Goal: Task Accomplishment & Management: Manage account settings

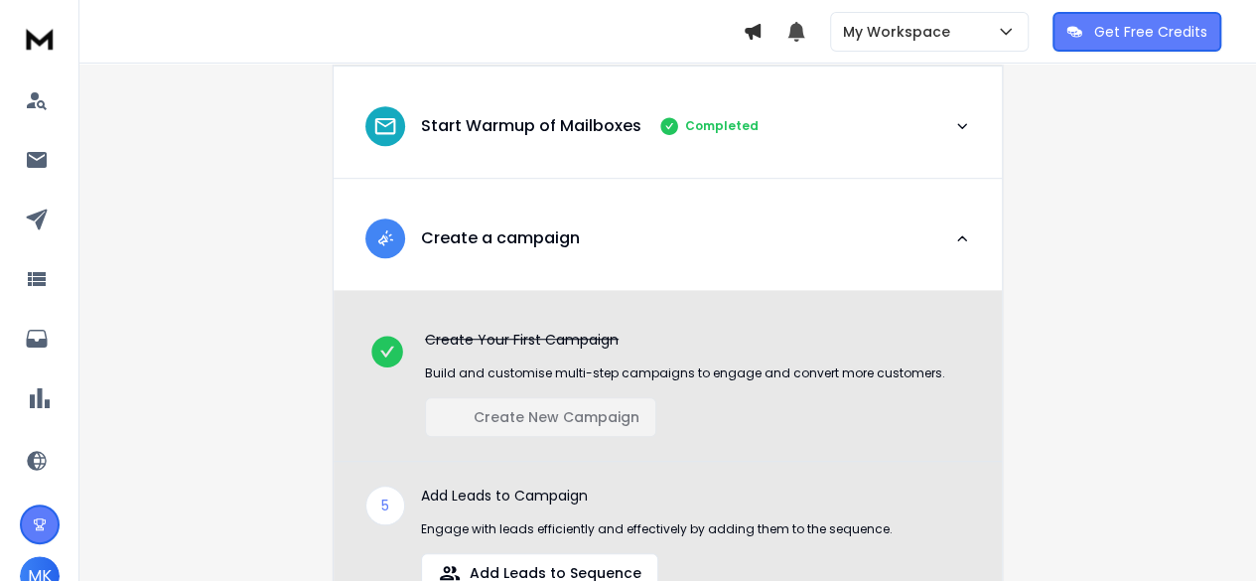
scroll to position [528, 0]
click at [34, 158] on icon at bounding box center [37, 160] width 24 height 24
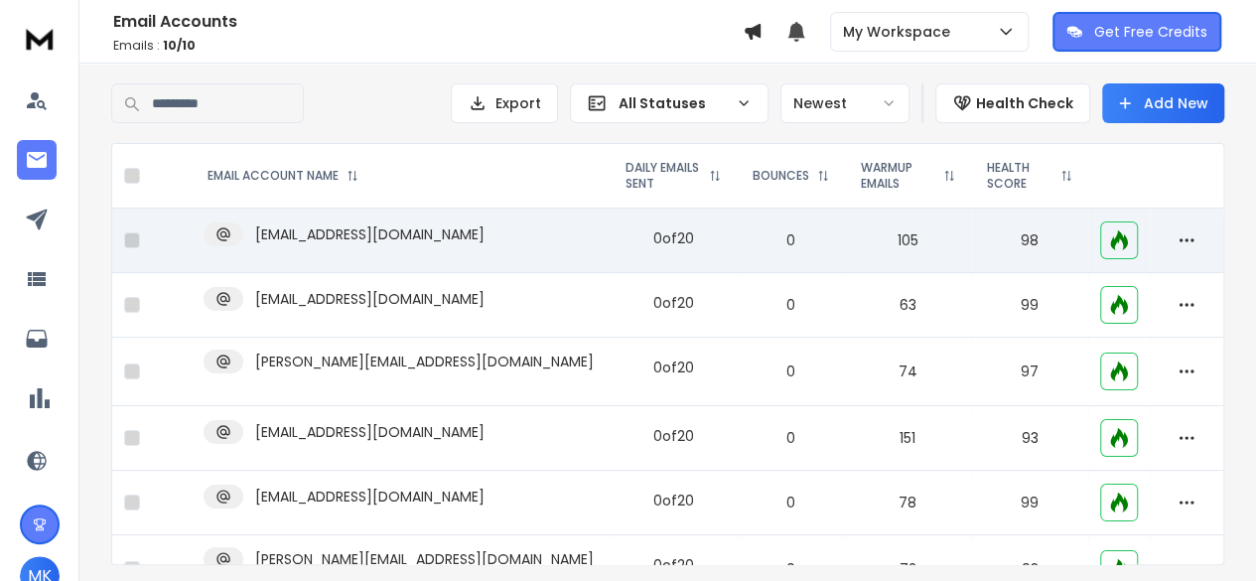
click at [380, 228] on p "[EMAIL_ADDRESS][DOMAIN_NAME]" at bounding box center [369, 234] width 229 height 20
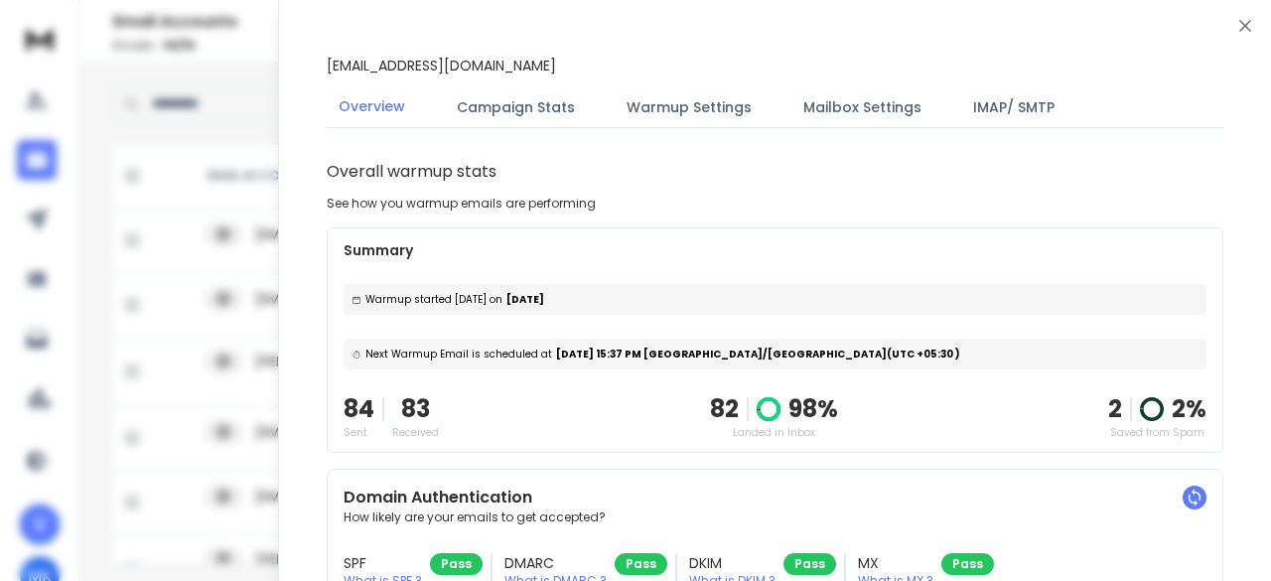
click at [857, 98] on button "Mailbox Settings" at bounding box center [862, 107] width 142 height 44
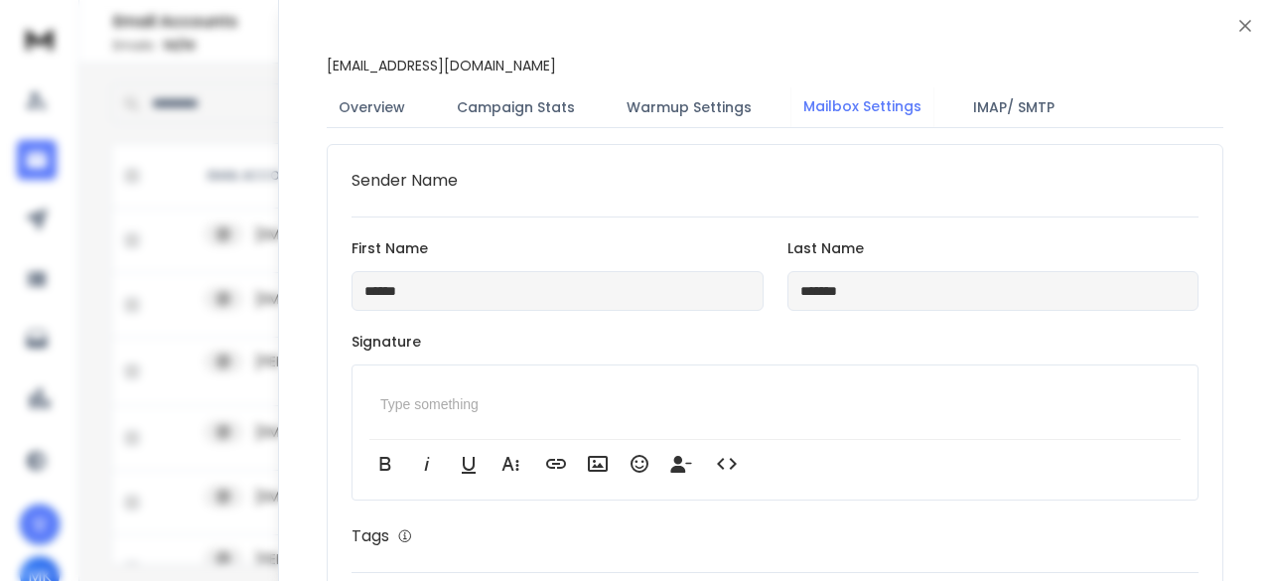
click at [687, 104] on button "Warmup Settings" at bounding box center [688, 107] width 149 height 44
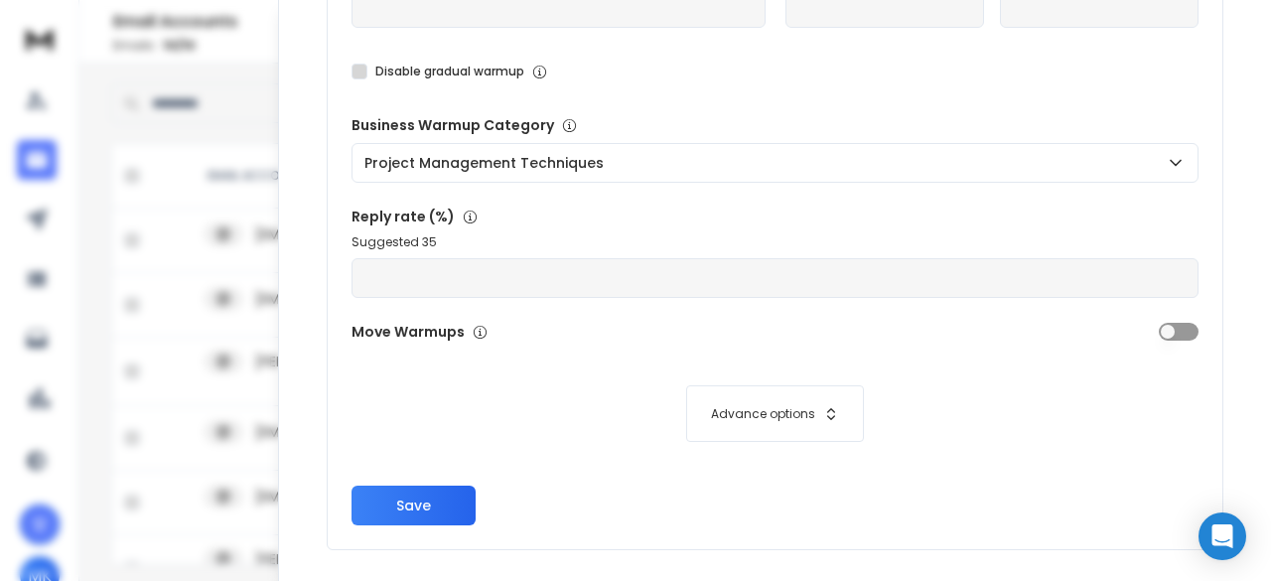
scroll to position [485, 0]
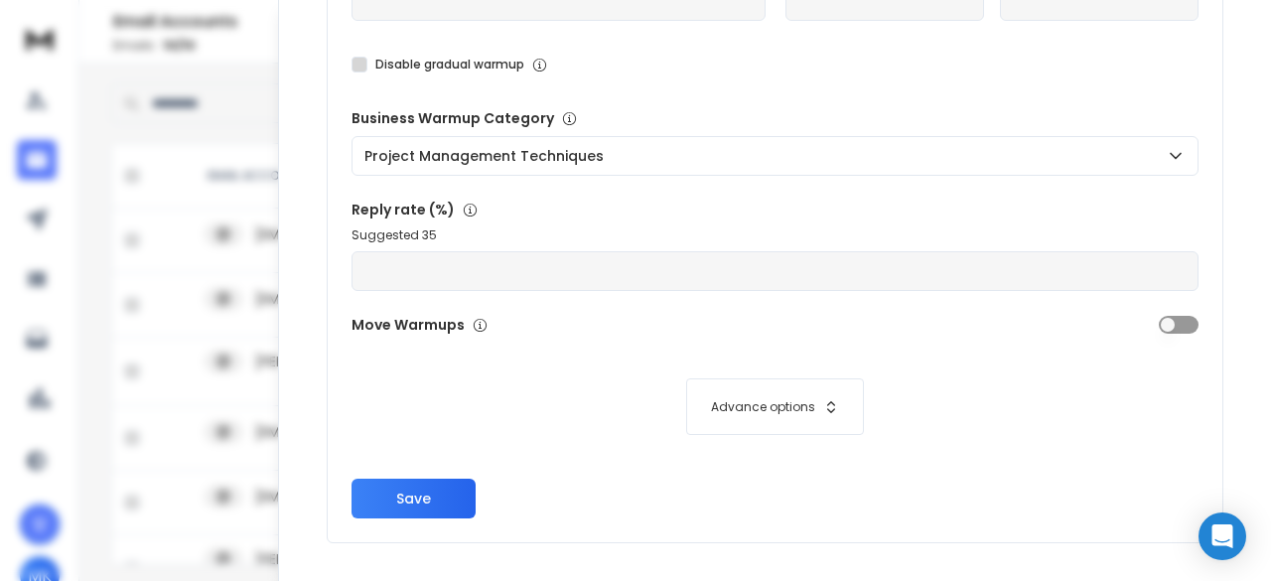
click at [395, 271] on input "***" at bounding box center [774, 271] width 847 height 40
type input "**"
click at [395, 491] on button "Save" at bounding box center [413, 498] width 124 height 40
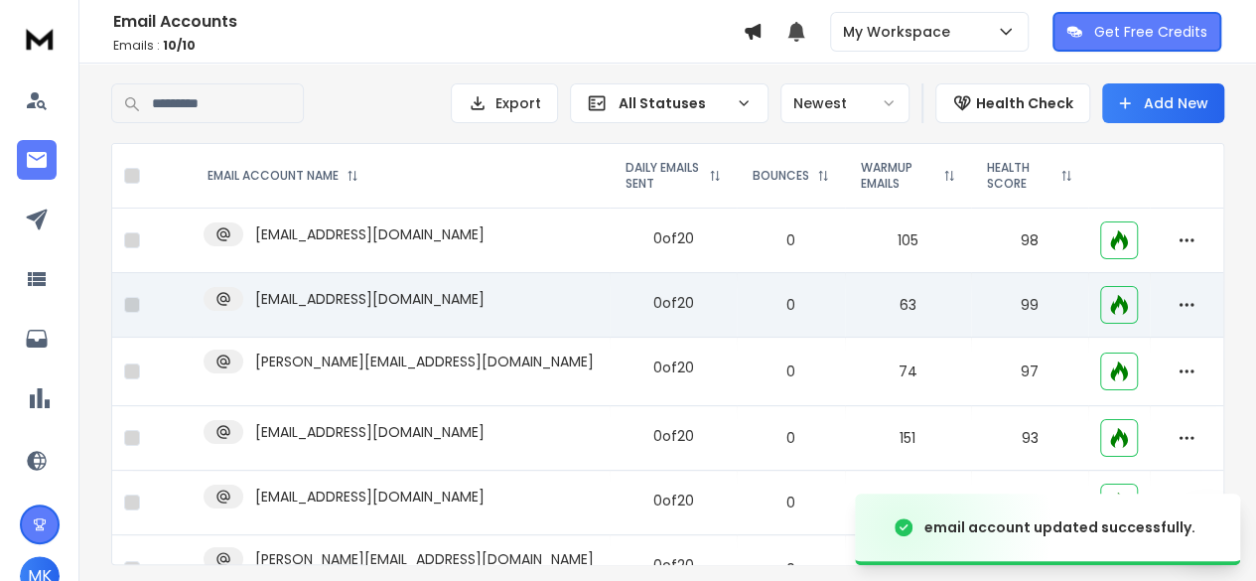
click at [384, 302] on p "[EMAIL_ADDRESS][DOMAIN_NAME]" at bounding box center [369, 299] width 229 height 20
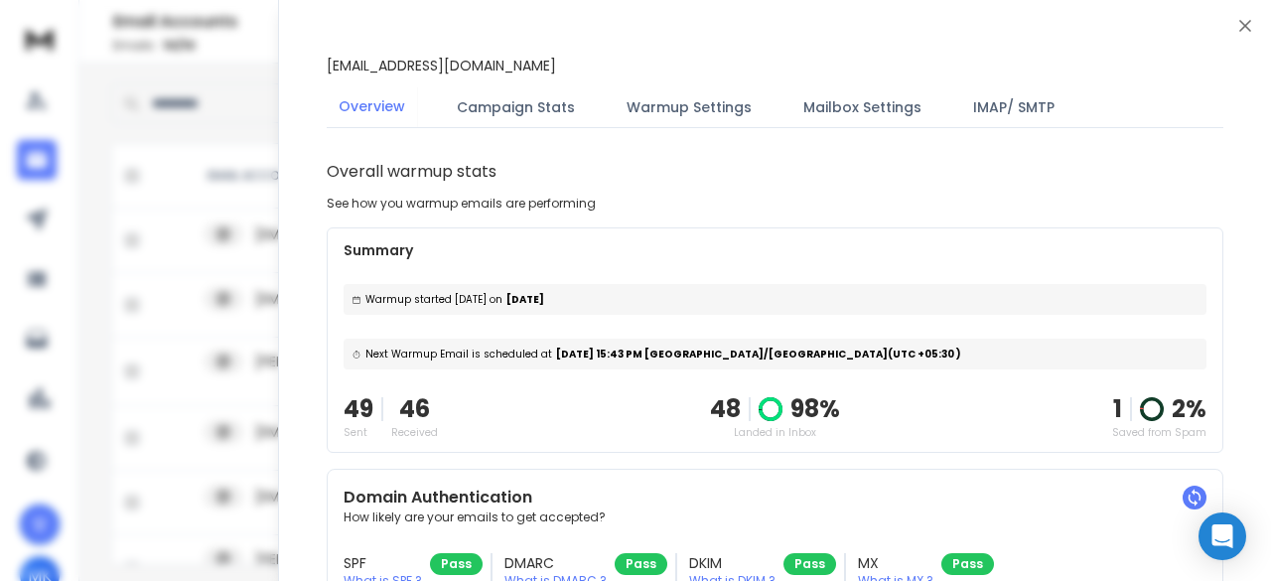
click at [699, 99] on button "Warmup Settings" at bounding box center [688, 107] width 149 height 44
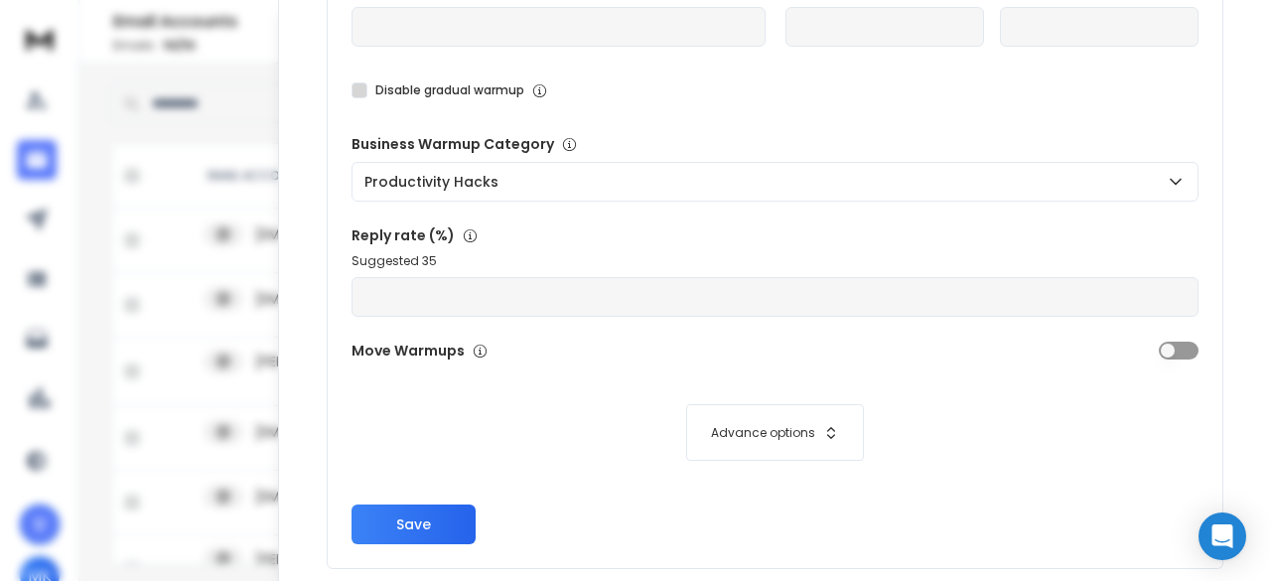
scroll to position [461, 0]
click at [370, 291] on input "***" at bounding box center [774, 296] width 847 height 40
type input "**"
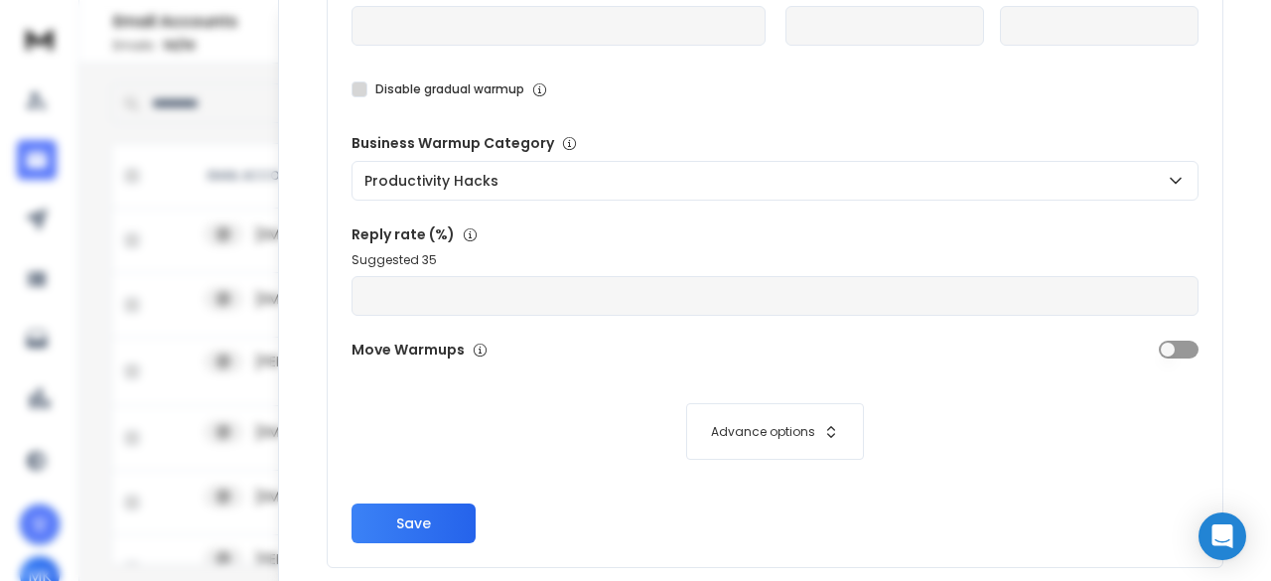
click at [427, 541] on button "Save" at bounding box center [413, 523] width 124 height 40
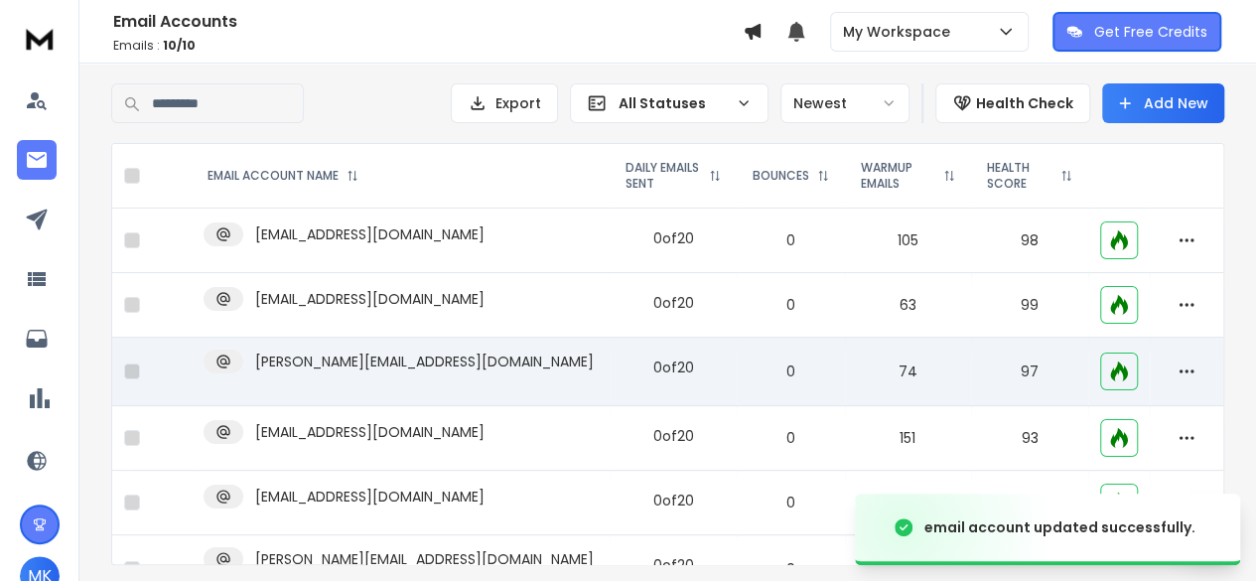
click at [348, 352] on p "[PERSON_NAME][EMAIL_ADDRESS][DOMAIN_NAME]" at bounding box center [424, 361] width 339 height 20
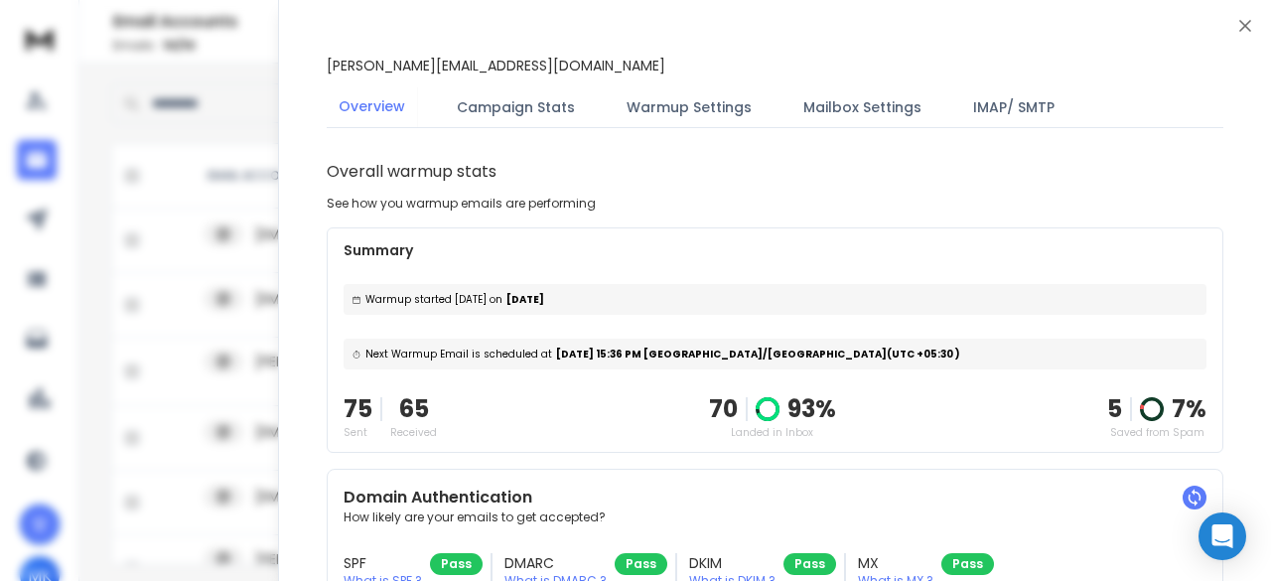
click at [701, 99] on button "Warmup Settings" at bounding box center [688, 107] width 149 height 44
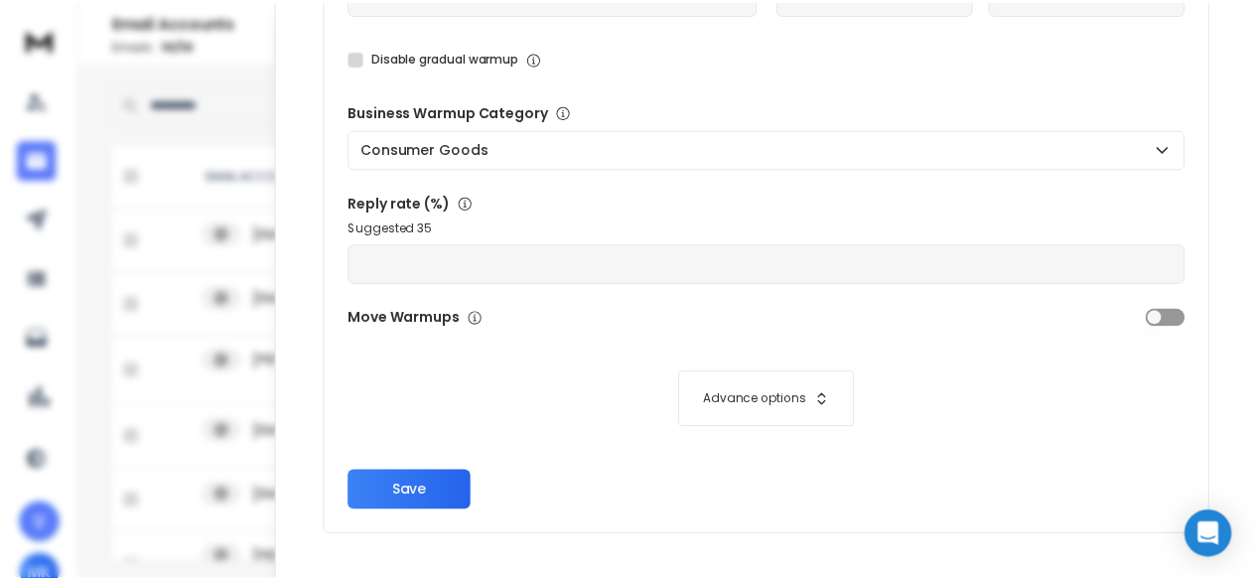
scroll to position [502, 0]
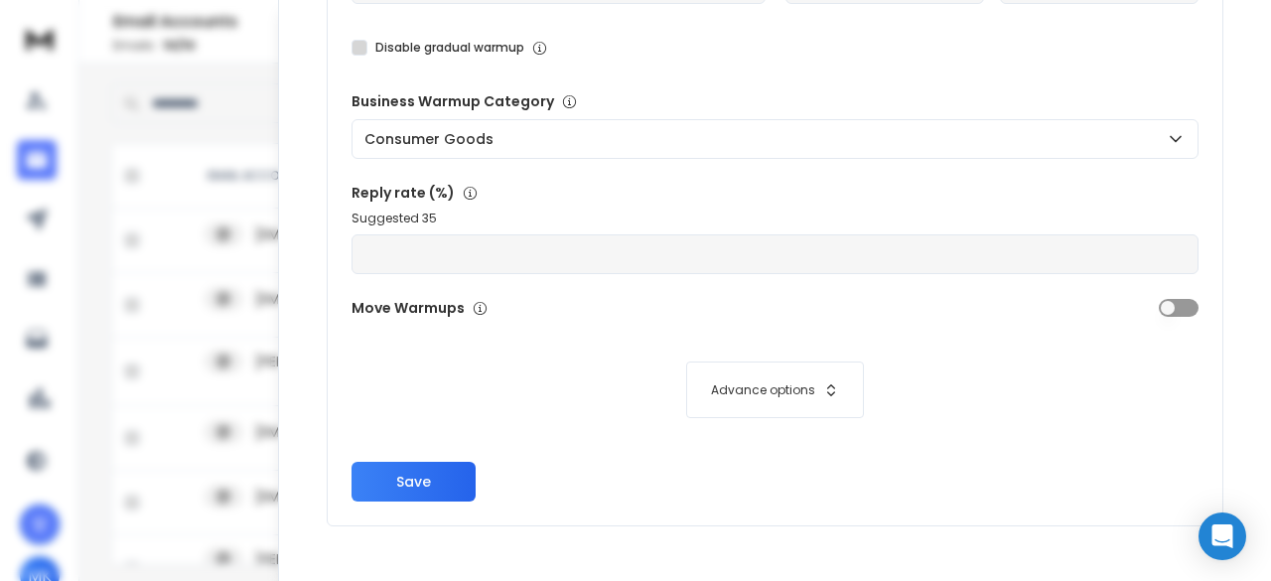
click at [405, 497] on button "Save" at bounding box center [413, 482] width 124 height 40
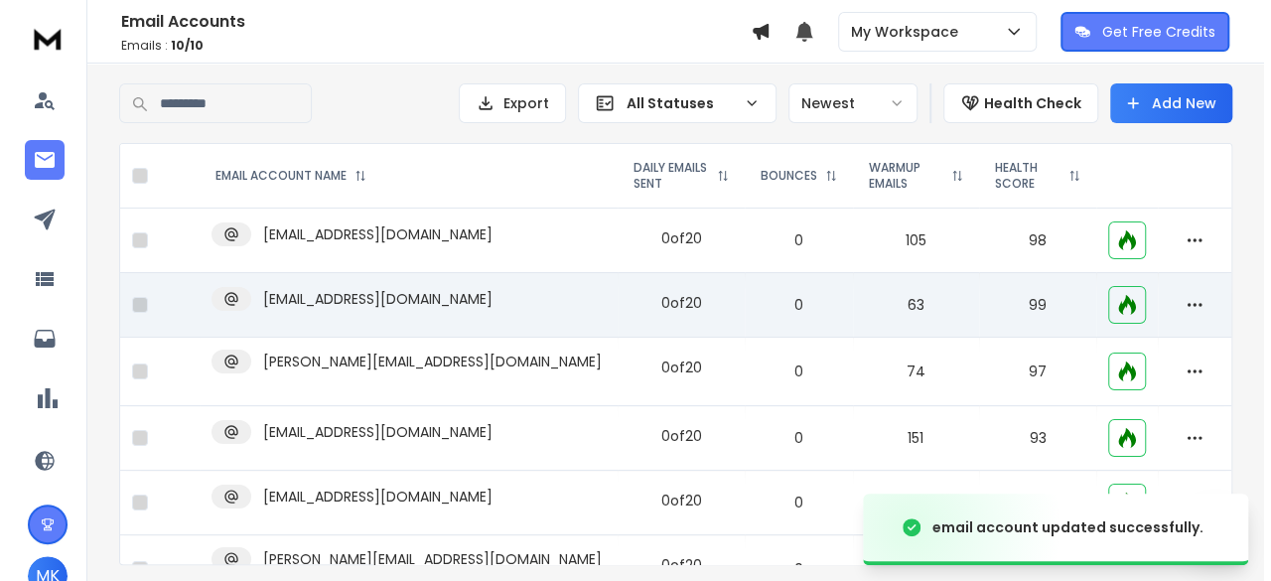
scroll to position [300, 0]
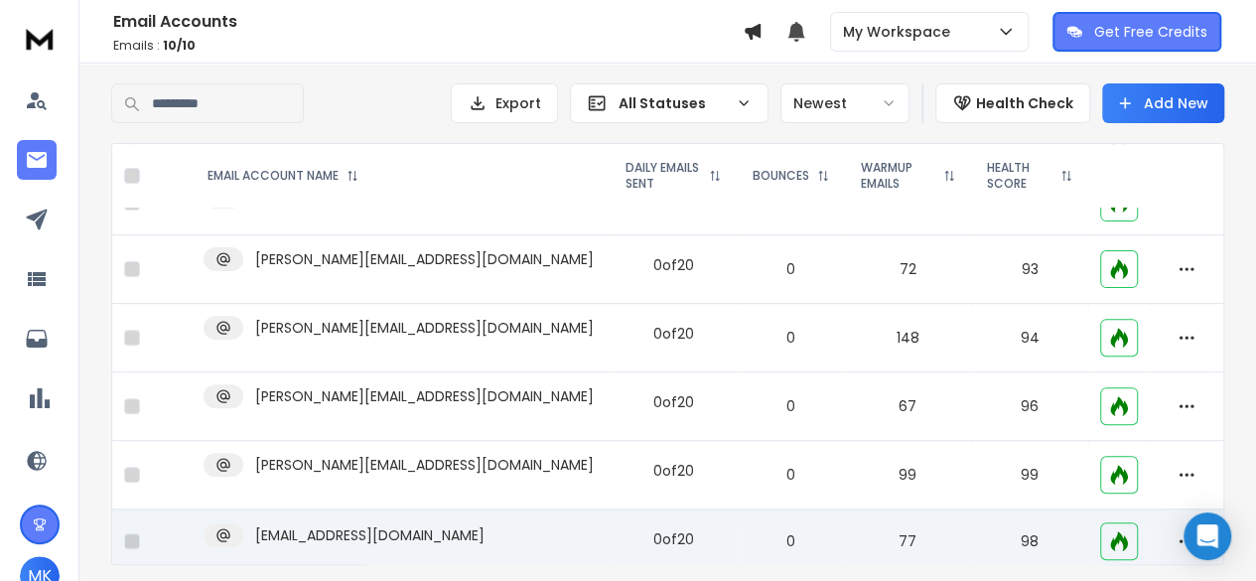
click at [352, 525] on p "[EMAIL_ADDRESS][DOMAIN_NAME]" at bounding box center [369, 535] width 229 height 20
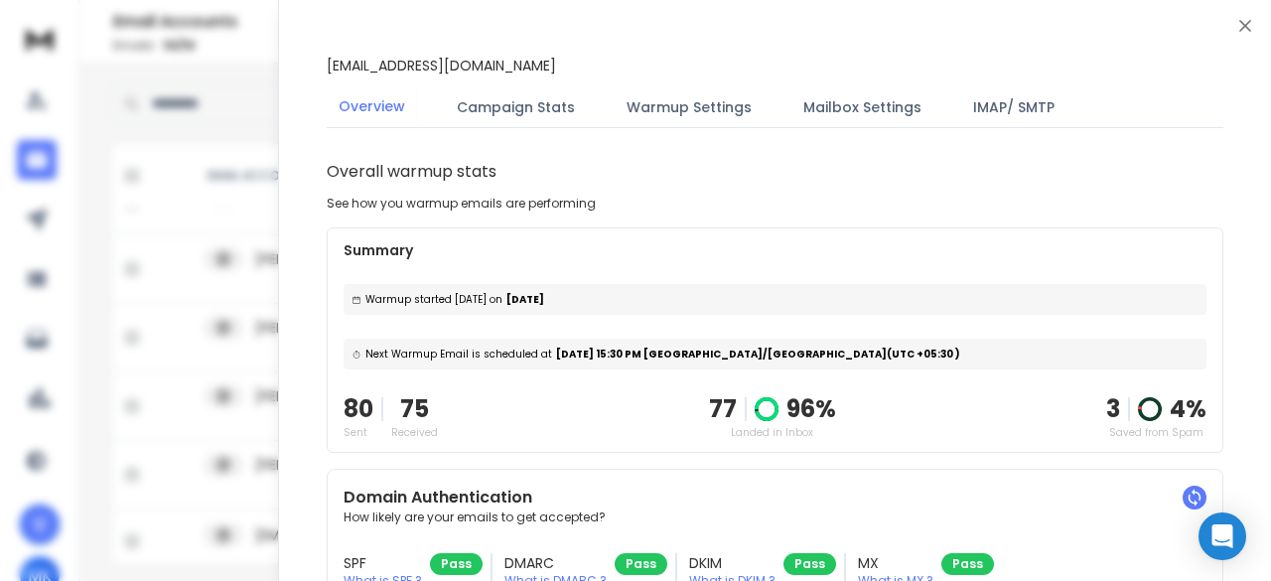
click at [712, 102] on button "Warmup Settings" at bounding box center [688, 107] width 149 height 44
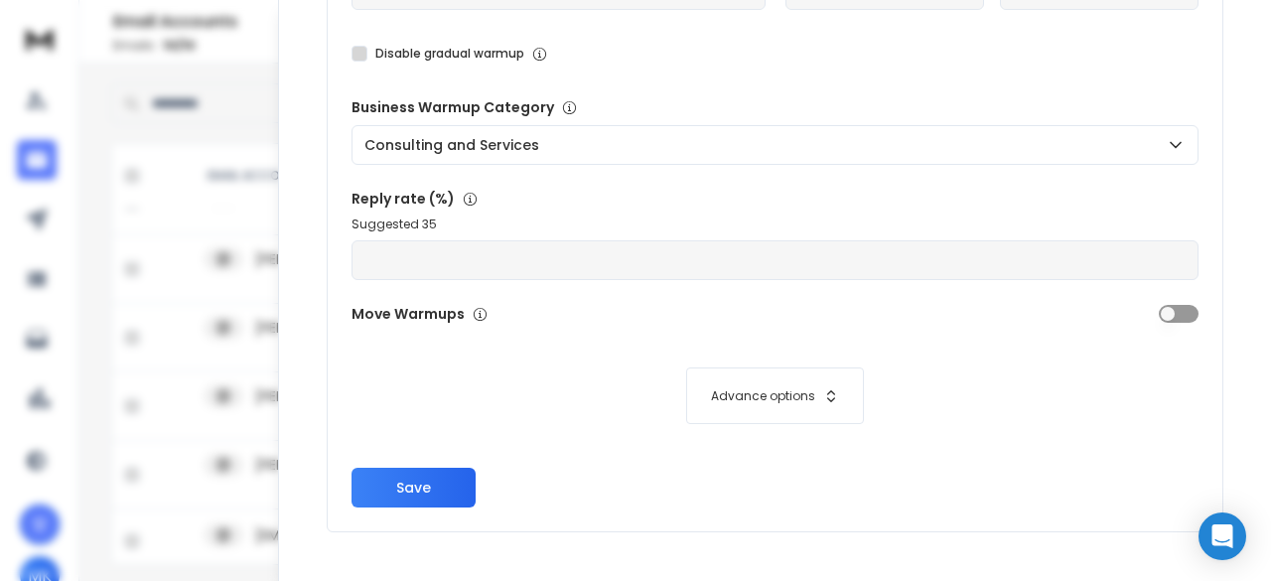
scroll to position [502, 0]
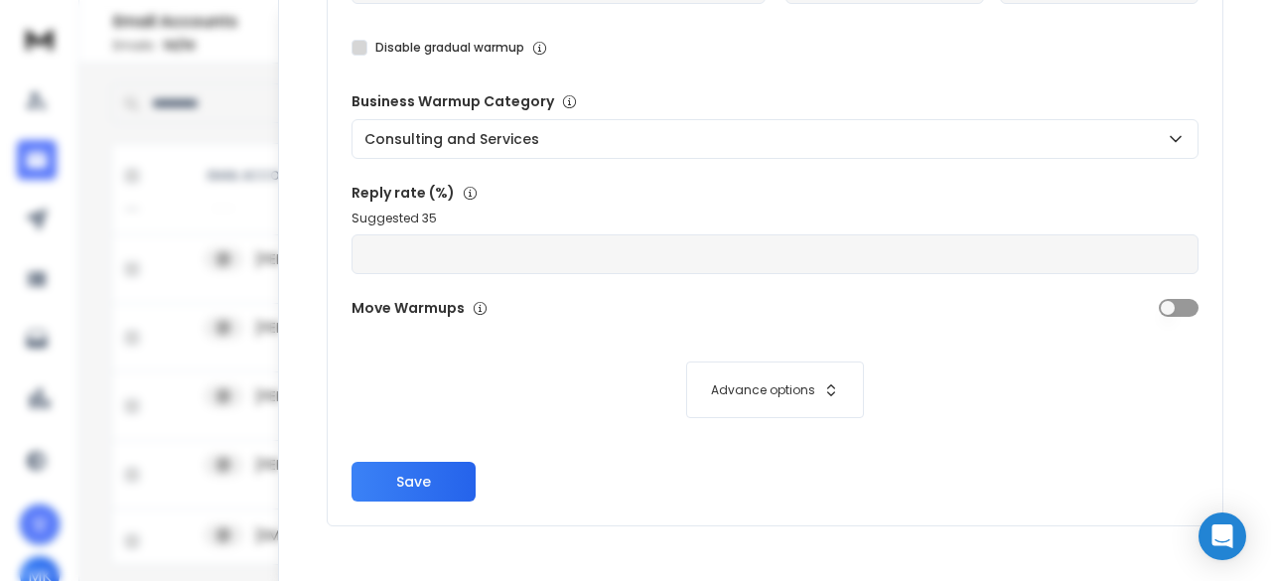
click at [376, 255] on input "***" at bounding box center [774, 254] width 847 height 40
type input "**"
click at [394, 480] on button "Save" at bounding box center [413, 482] width 124 height 40
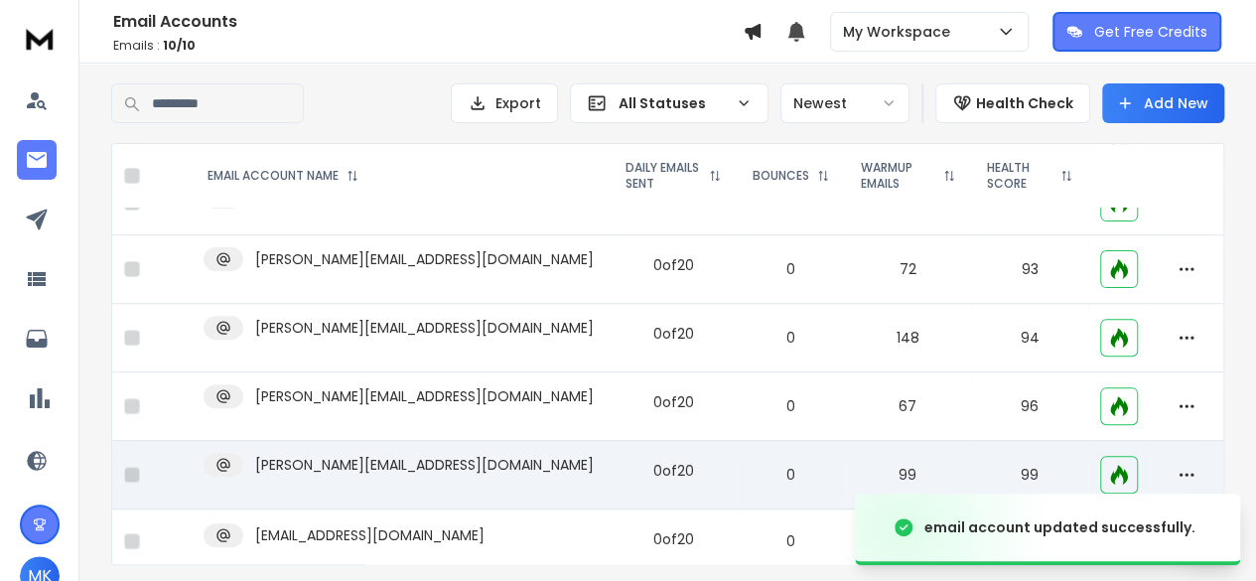
click at [411, 455] on p "[PERSON_NAME][EMAIL_ADDRESS][DOMAIN_NAME]" at bounding box center [424, 465] width 339 height 20
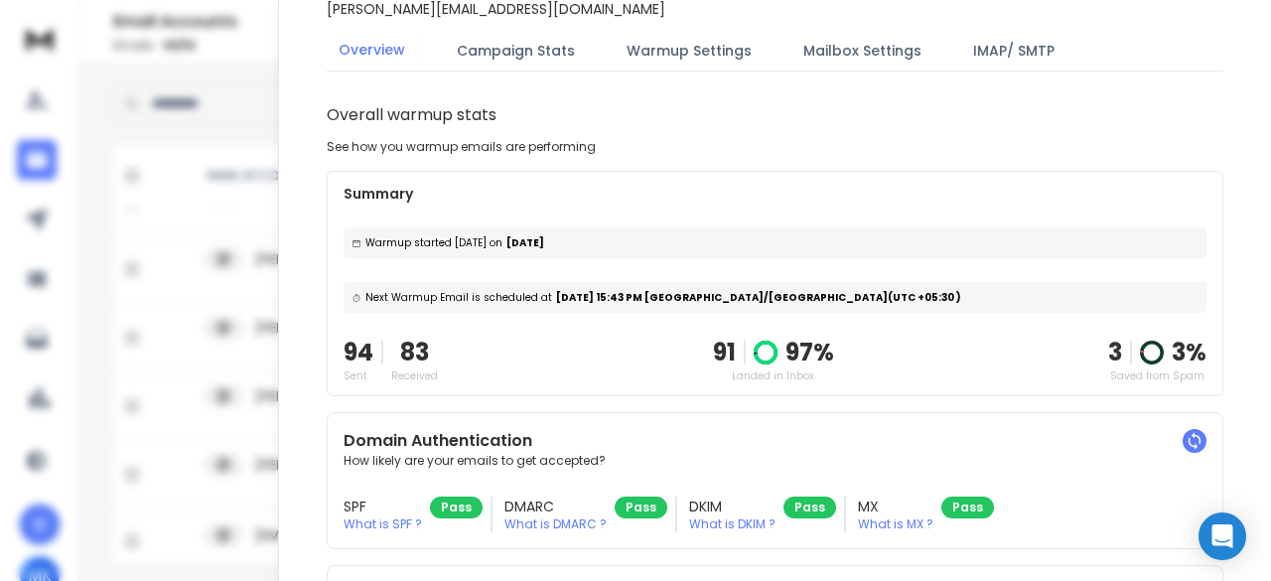
scroll to position [0, 0]
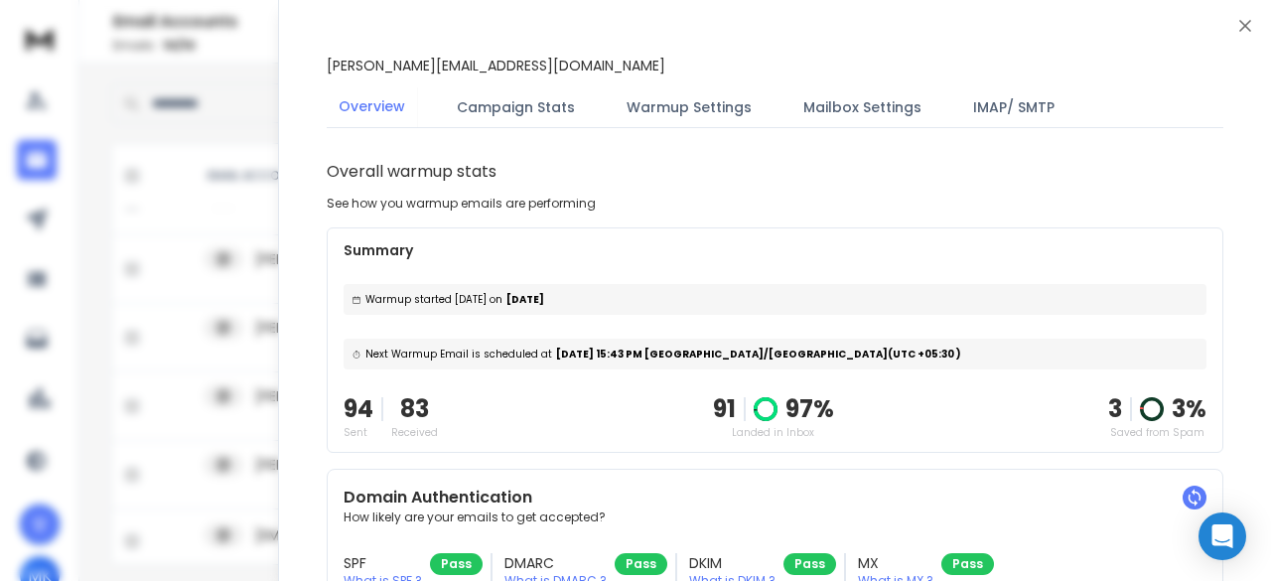
click at [713, 99] on button "Warmup Settings" at bounding box center [688, 107] width 149 height 44
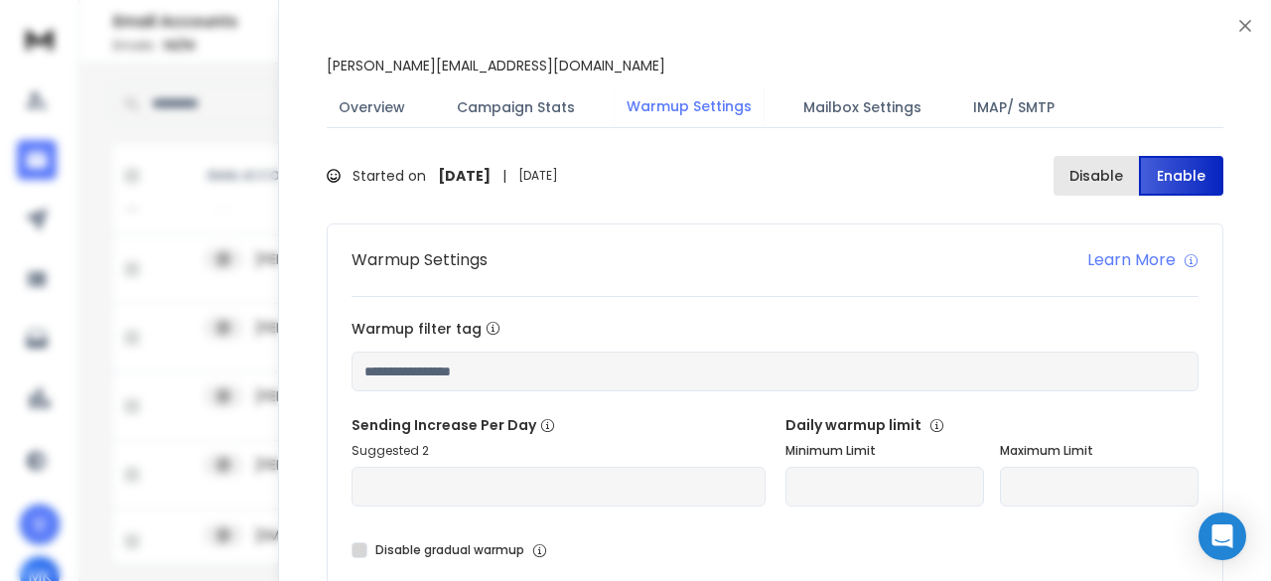
scroll to position [502, 0]
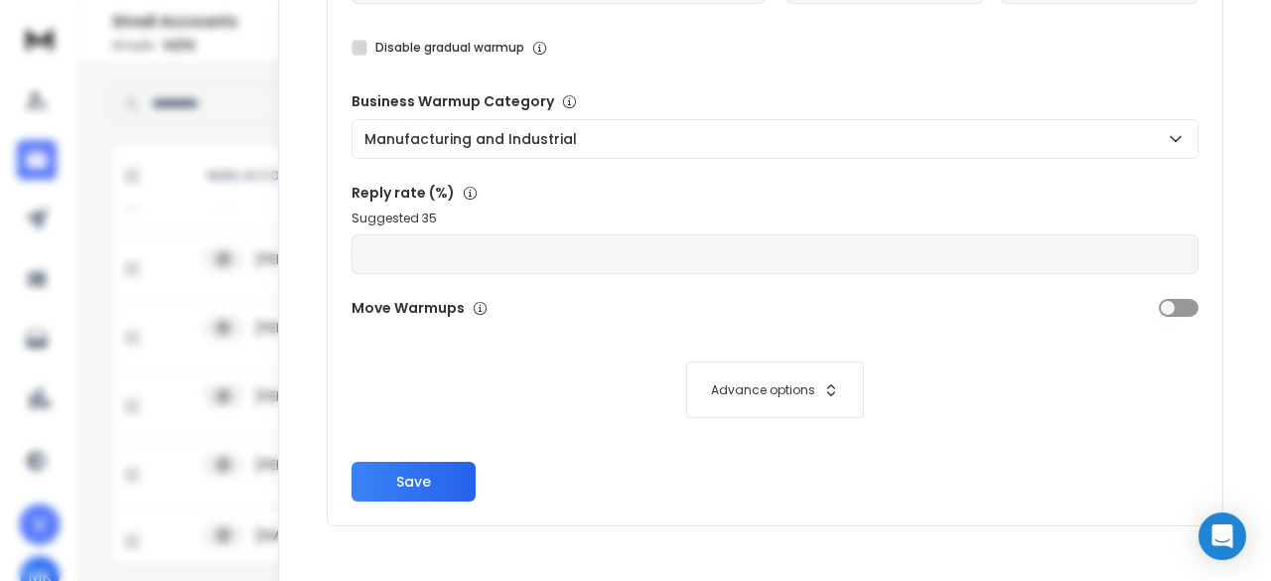
click at [383, 259] on input "***" at bounding box center [774, 254] width 847 height 40
type input "**"
click at [413, 484] on button "Save" at bounding box center [413, 482] width 124 height 40
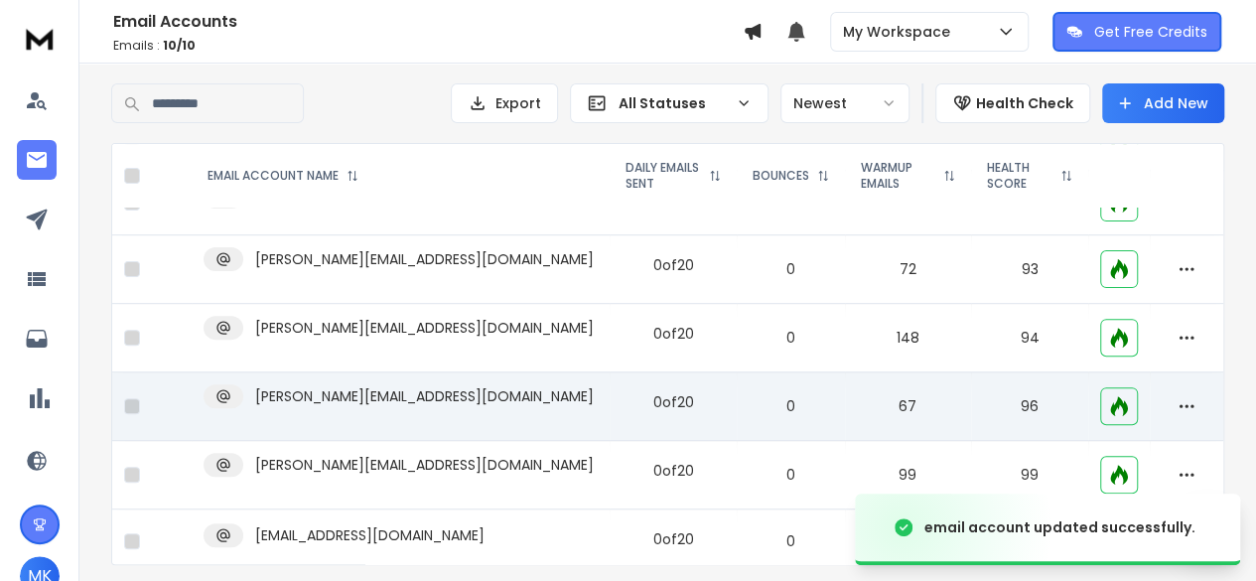
click at [392, 386] on p "[PERSON_NAME][EMAIL_ADDRESS][DOMAIN_NAME]" at bounding box center [424, 396] width 339 height 20
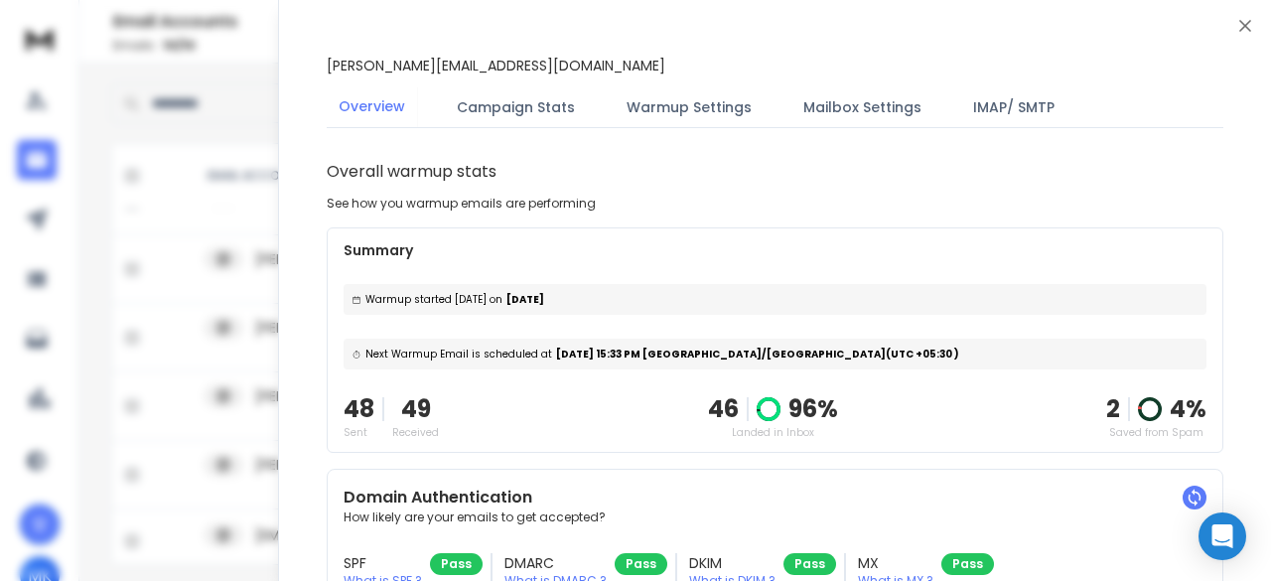
click at [705, 92] on button "Warmup Settings" at bounding box center [688, 107] width 149 height 44
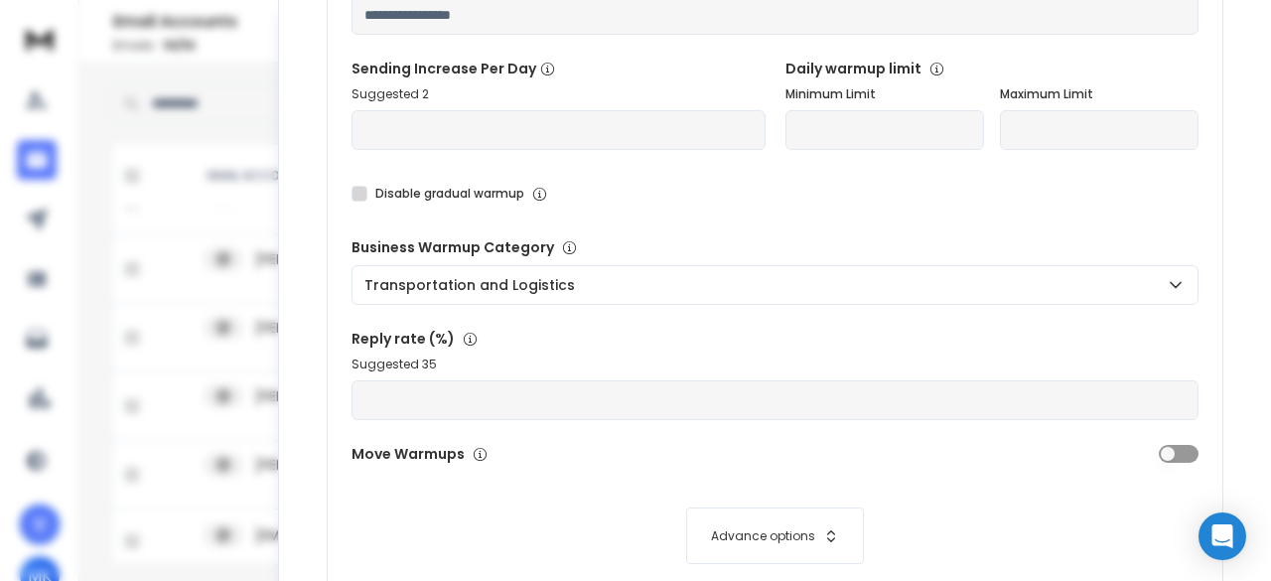
scroll to position [377, 0]
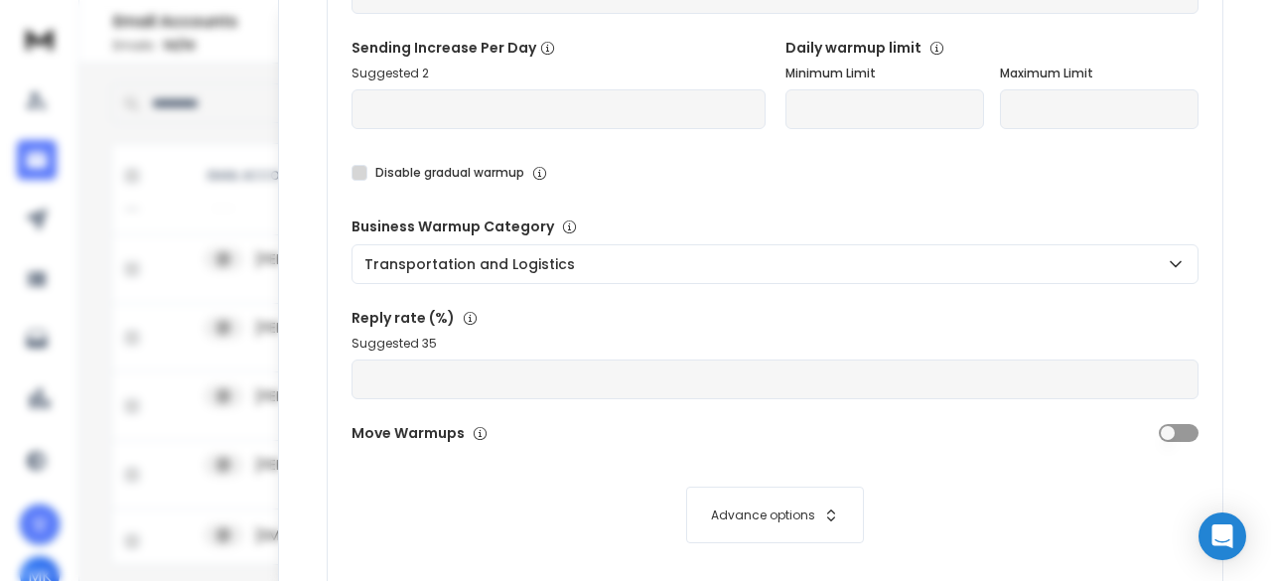
click at [361, 387] on input "***" at bounding box center [774, 379] width 847 height 40
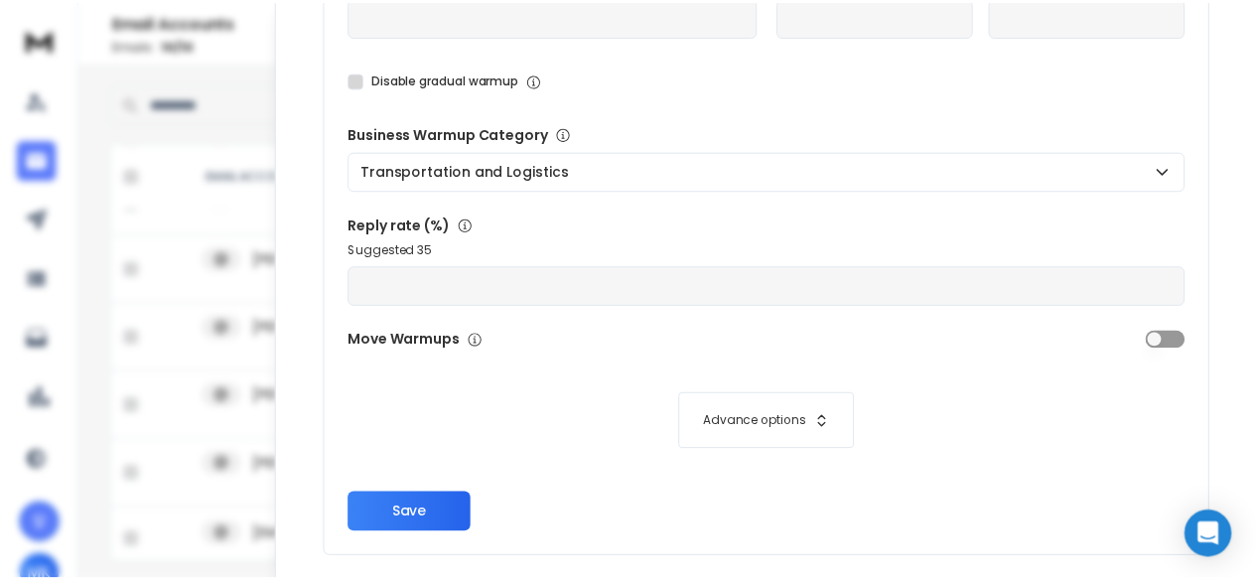
scroll to position [502, 0]
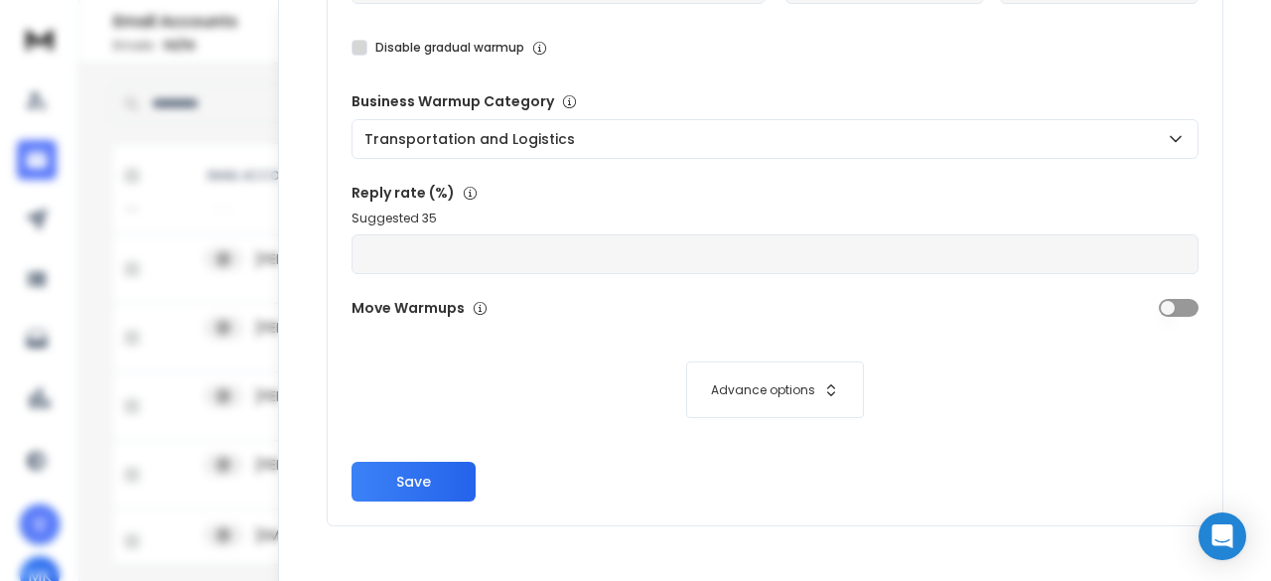
type input "**"
click at [405, 483] on button "Save" at bounding box center [413, 482] width 124 height 40
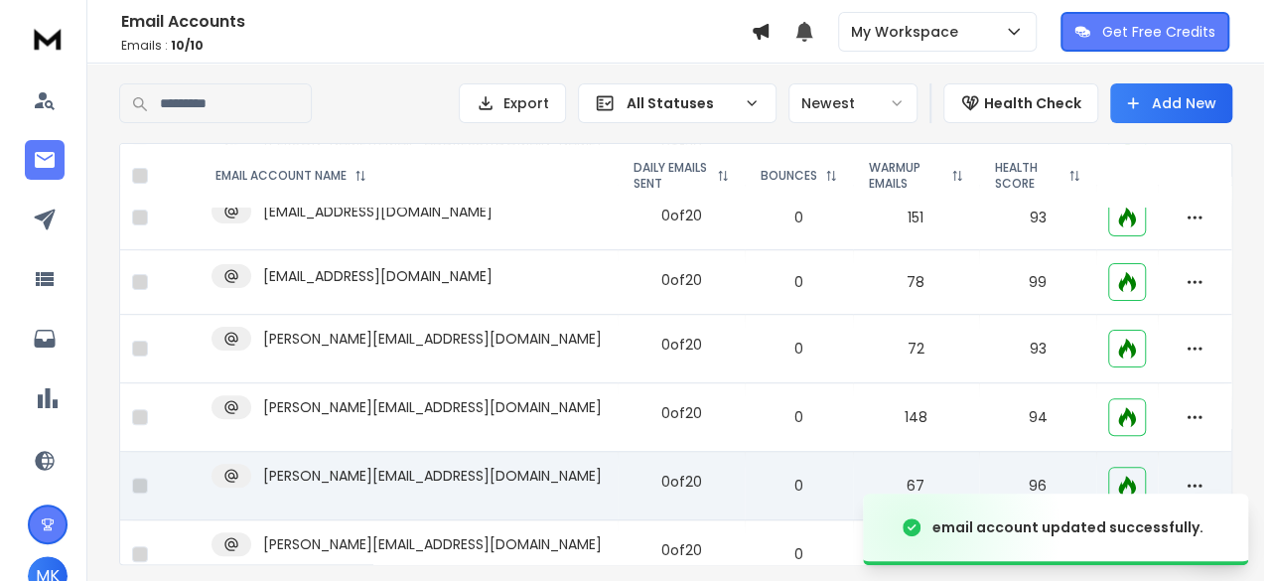
scroll to position [218, 0]
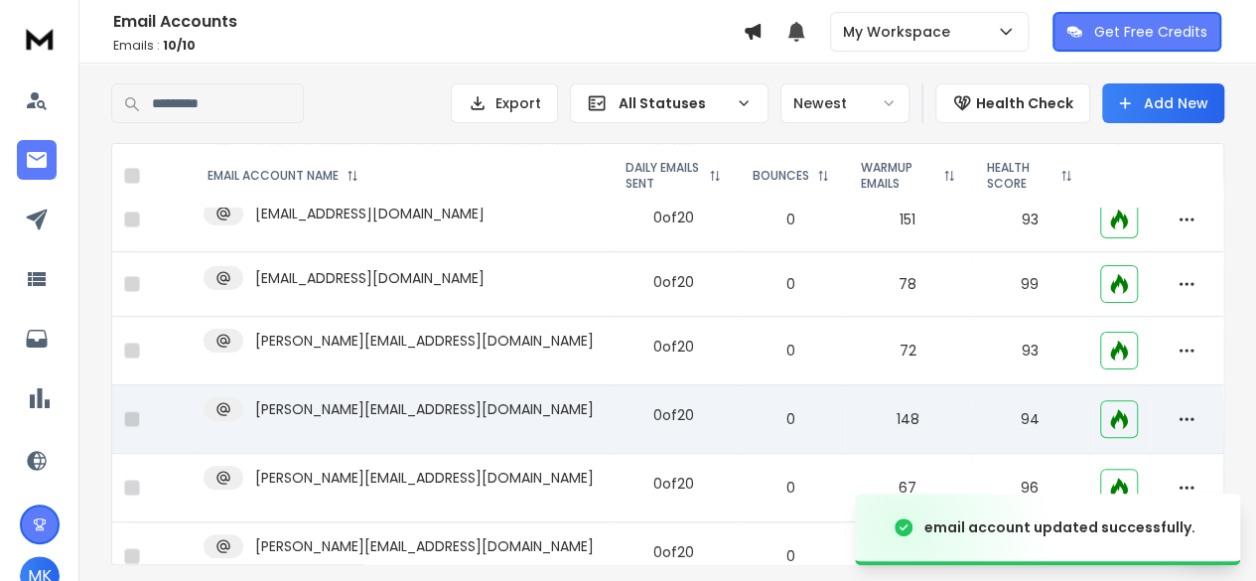
click at [411, 399] on p "[PERSON_NAME][EMAIL_ADDRESS][DOMAIN_NAME]" at bounding box center [424, 409] width 339 height 20
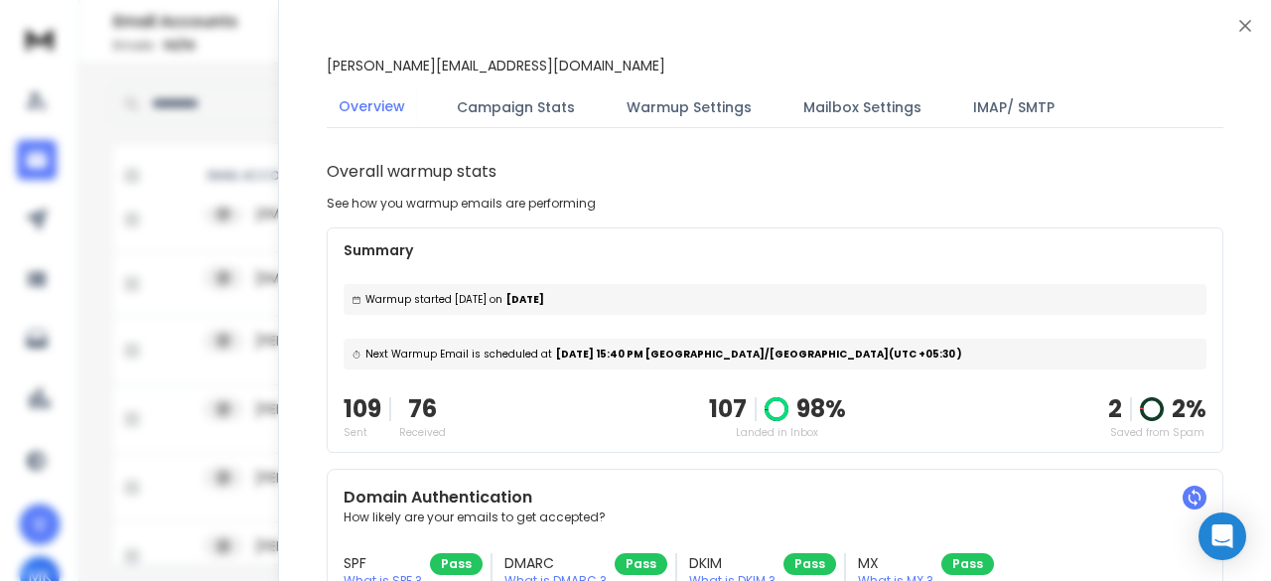
click at [692, 110] on button "Warmup Settings" at bounding box center [688, 107] width 149 height 44
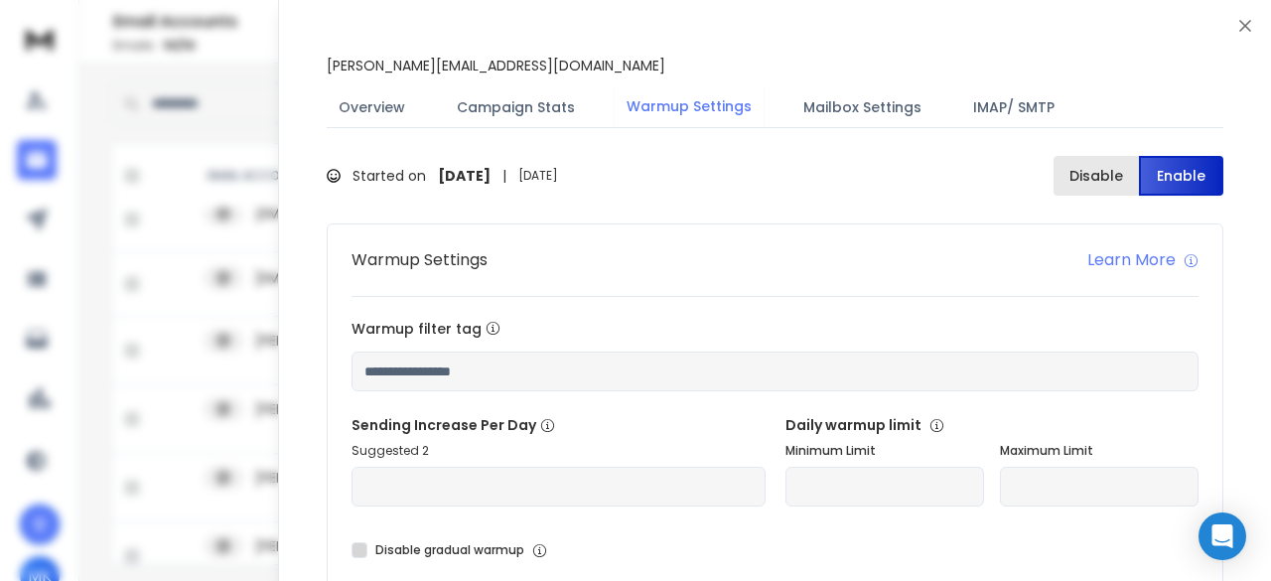
scroll to position [502, 0]
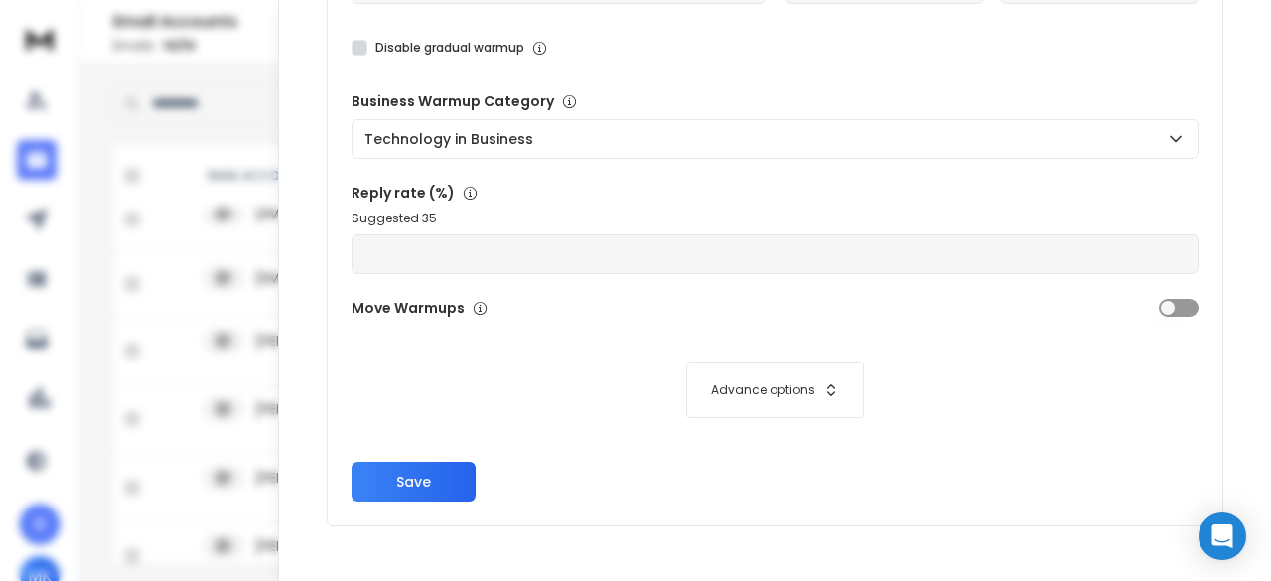
click at [400, 470] on button "Save" at bounding box center [413, 482] width 124 height 40
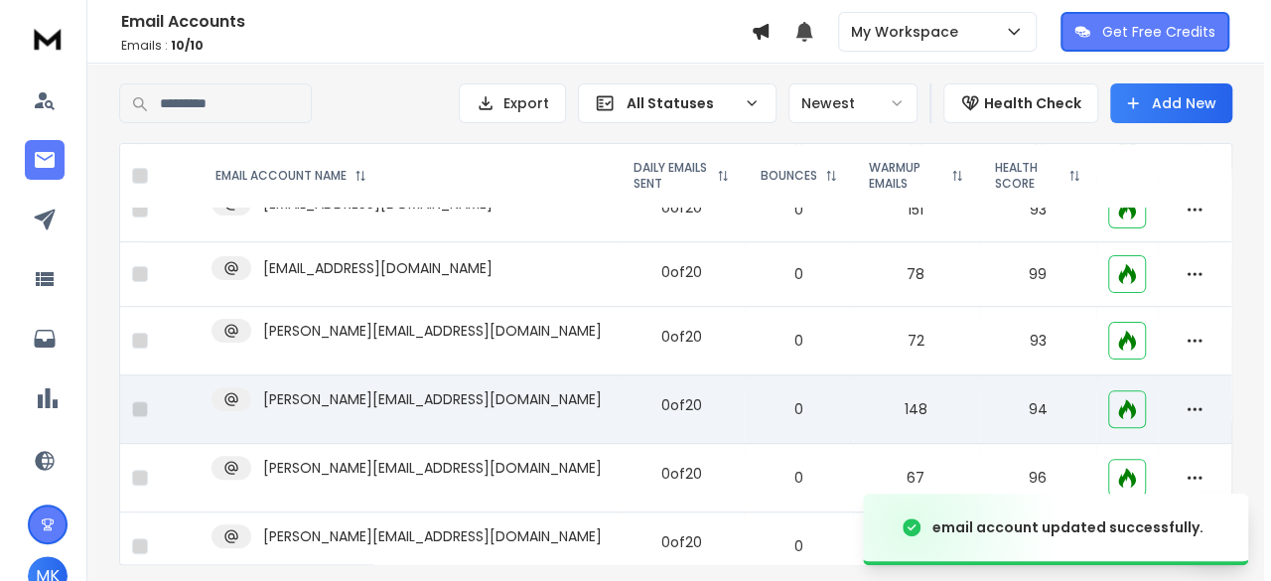
scroll to position [191, 0]
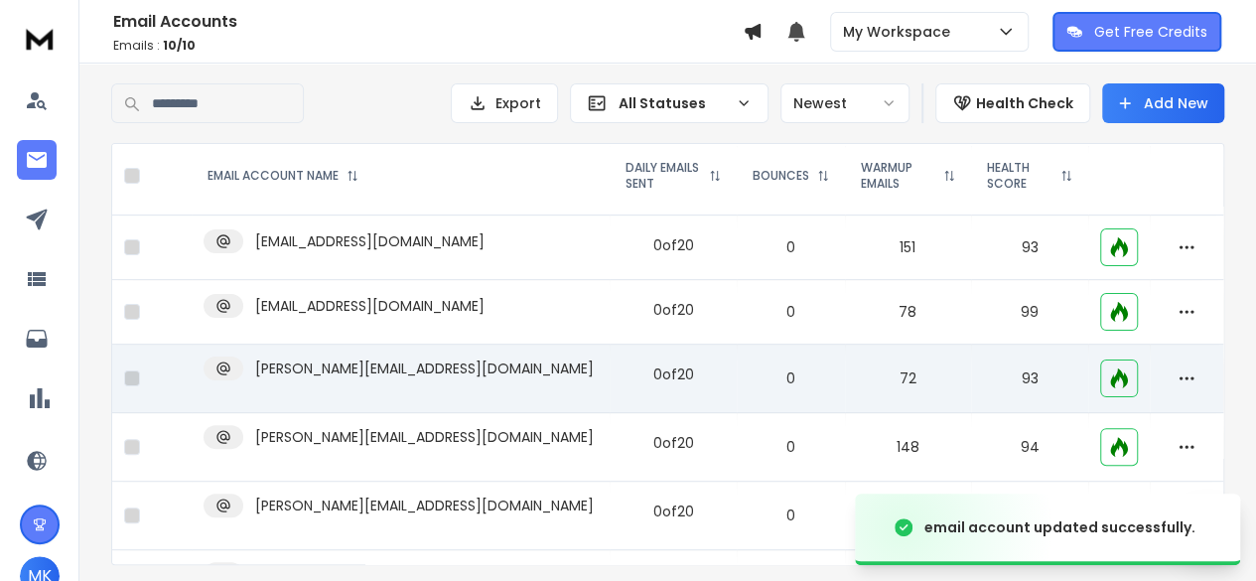
click at [397, 370] on p "[PERSON_NAME][EMAIL_ADDRESS][DOMAIN_NAME]" at bounding box center [424, 368] width 339 height 20
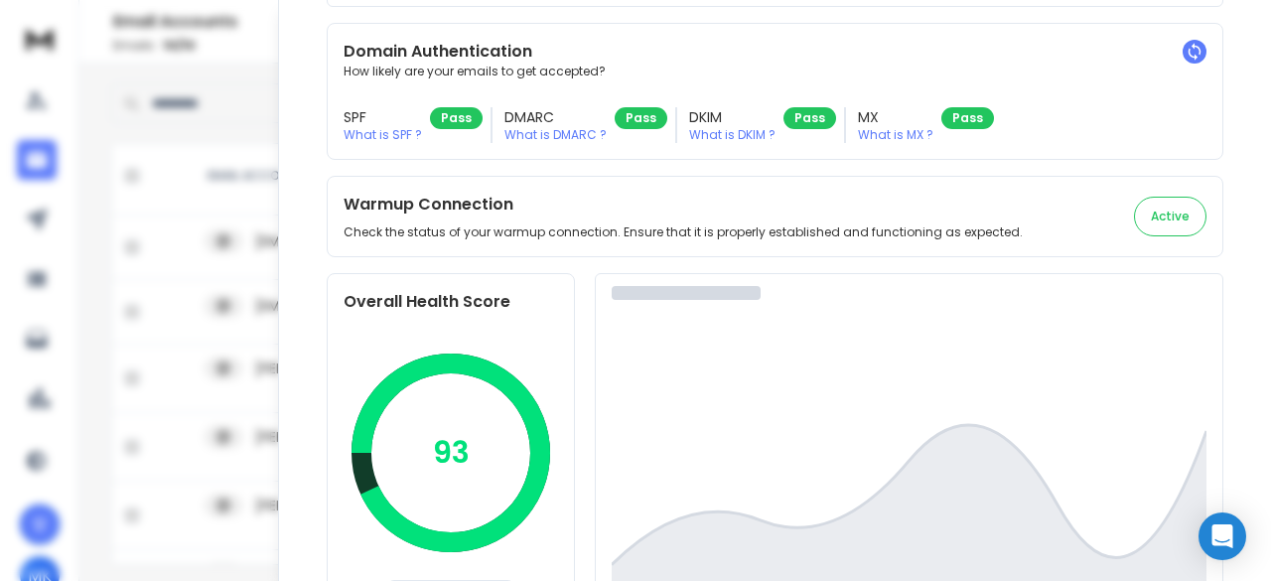
scroll to position [0, 0]
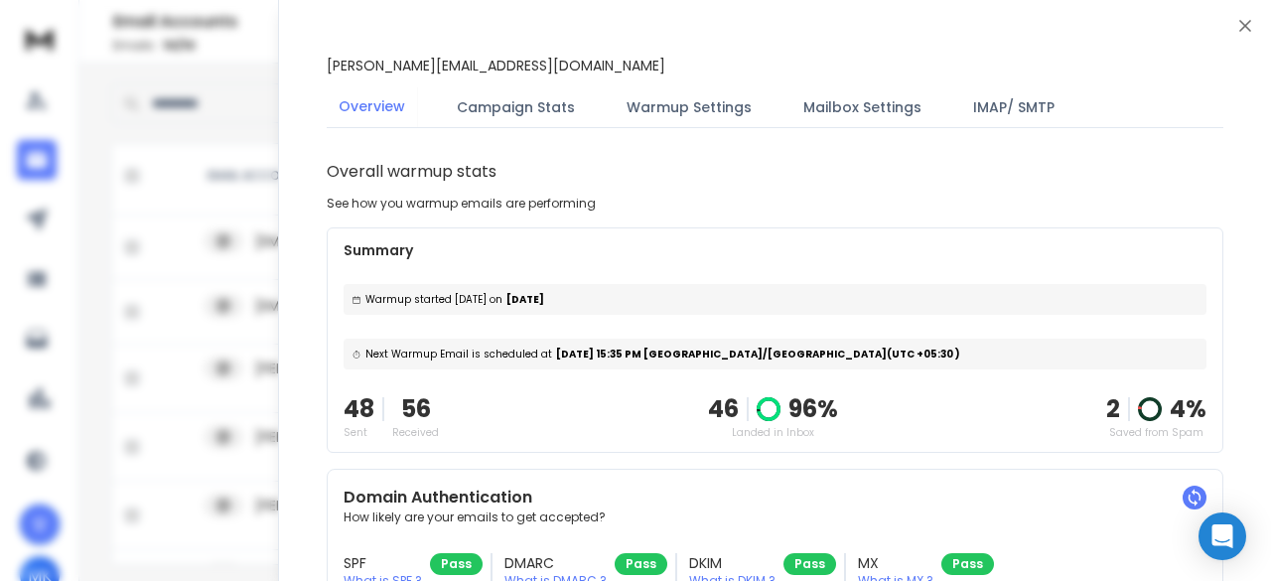
click at [685, 108] on button "Warmup Settings" at bounding box center [688, 107] width 149 height 44
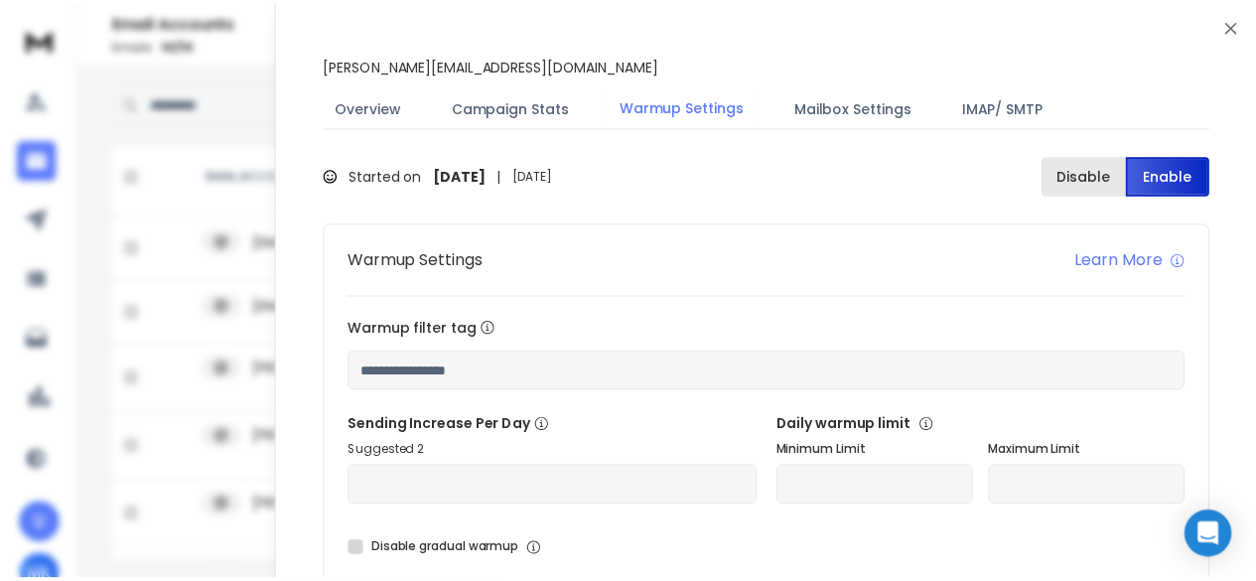
scroll to position [502, 0]
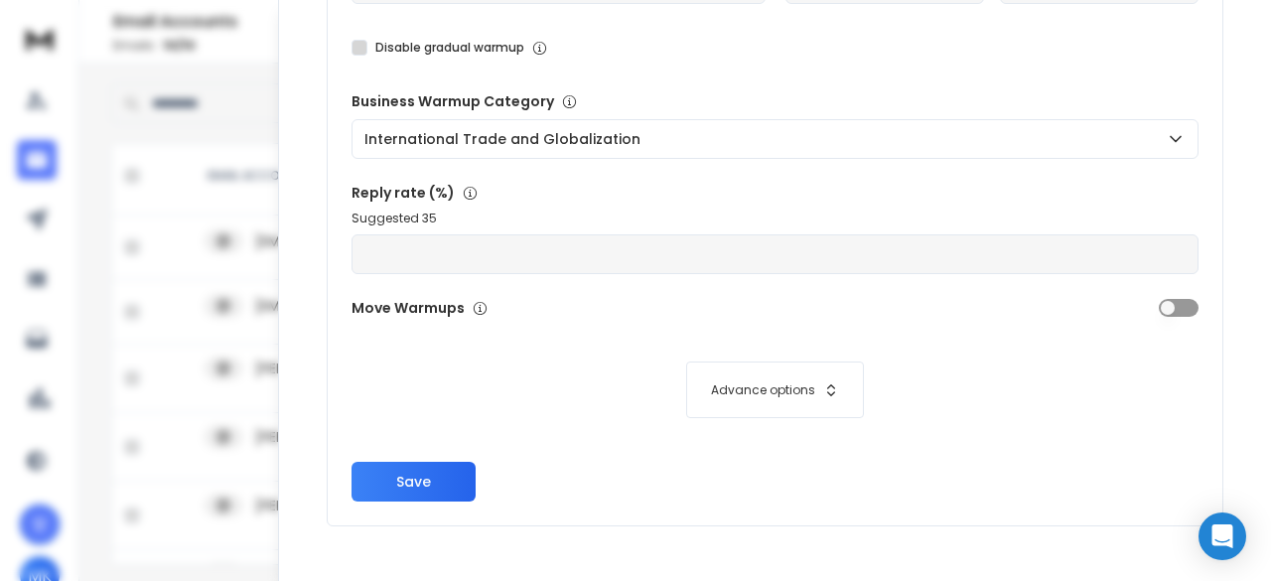
click at [399, 481] on button "Save" at bounding box center [413, 482] width 124 height 40
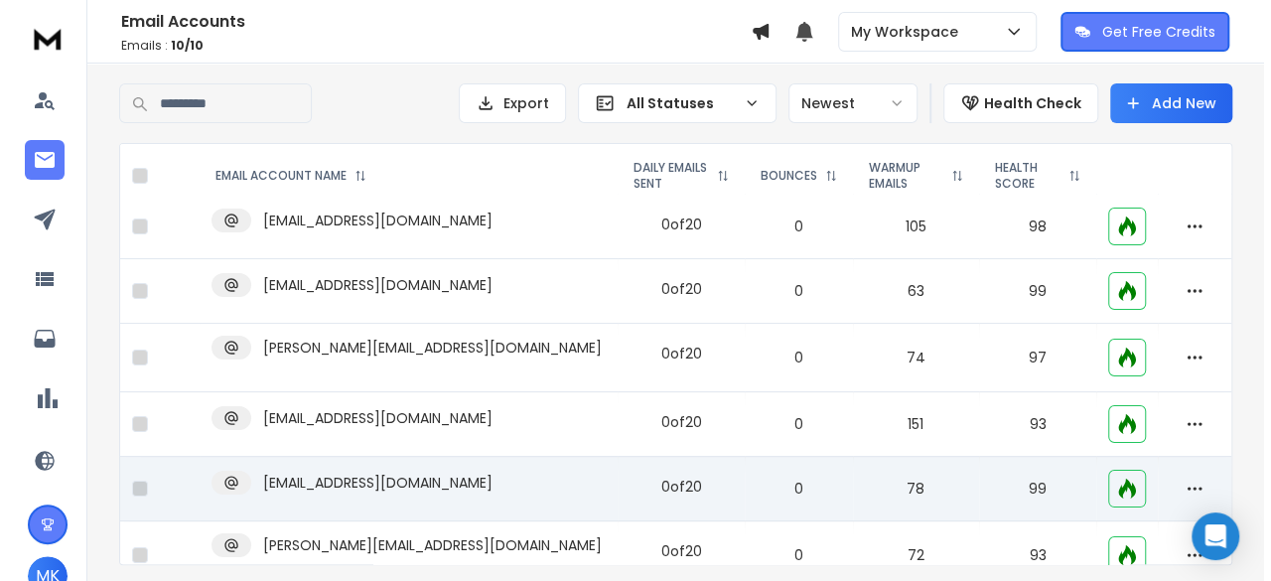
scroll to position [0, 0]
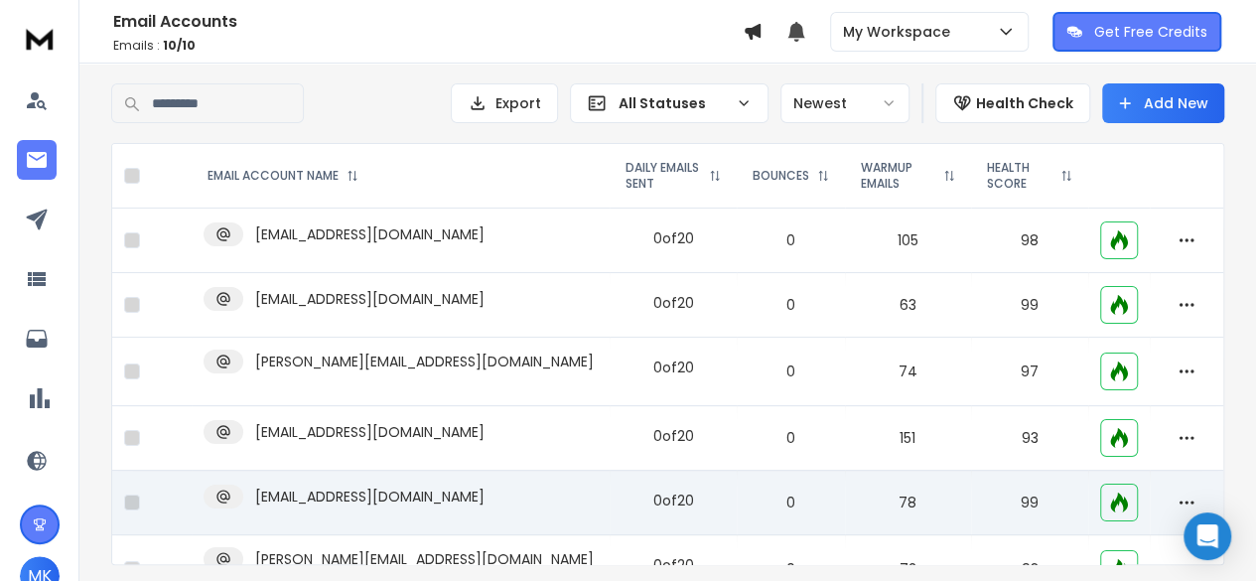
click at [390, 499] on p "[EMAIL_ADDRESS][DOMAIN_NAME]" at bounding box center [369, 496] width 229 height 20
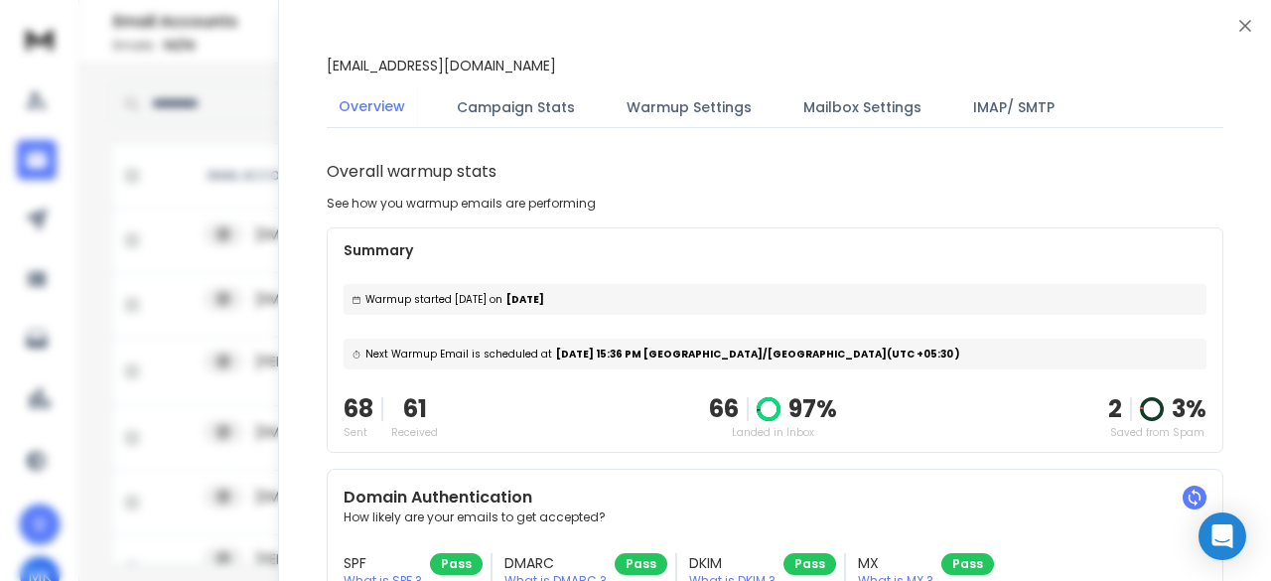
click at [689, 104] on button "Warmup Settings" at bounding box center [688, 107] width 149 height 44
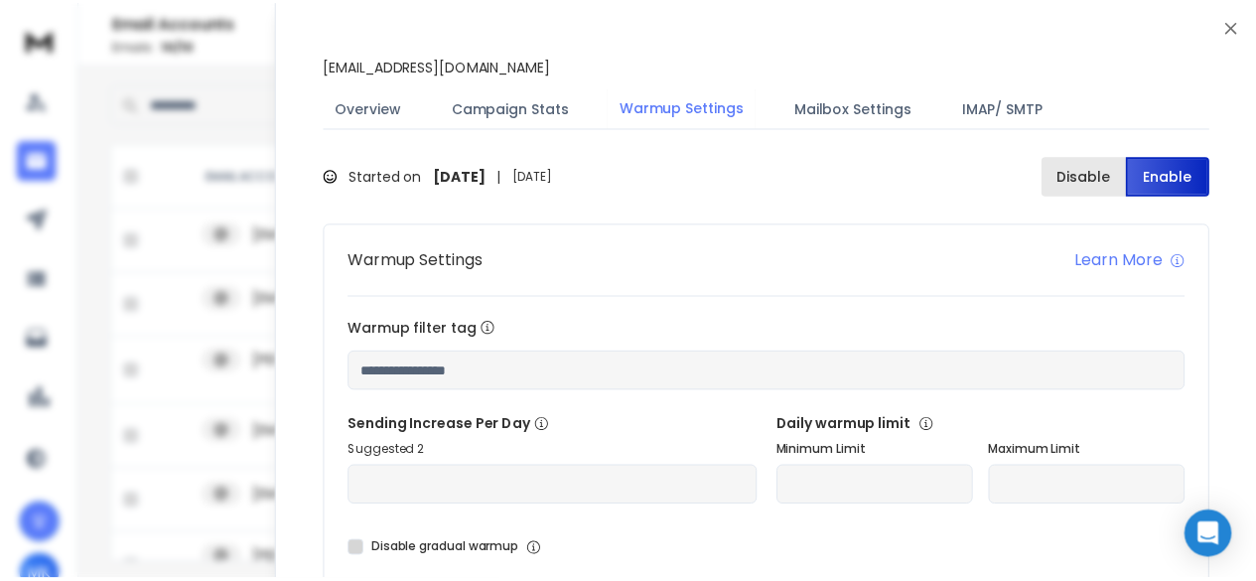
scroll to position [502, 0]
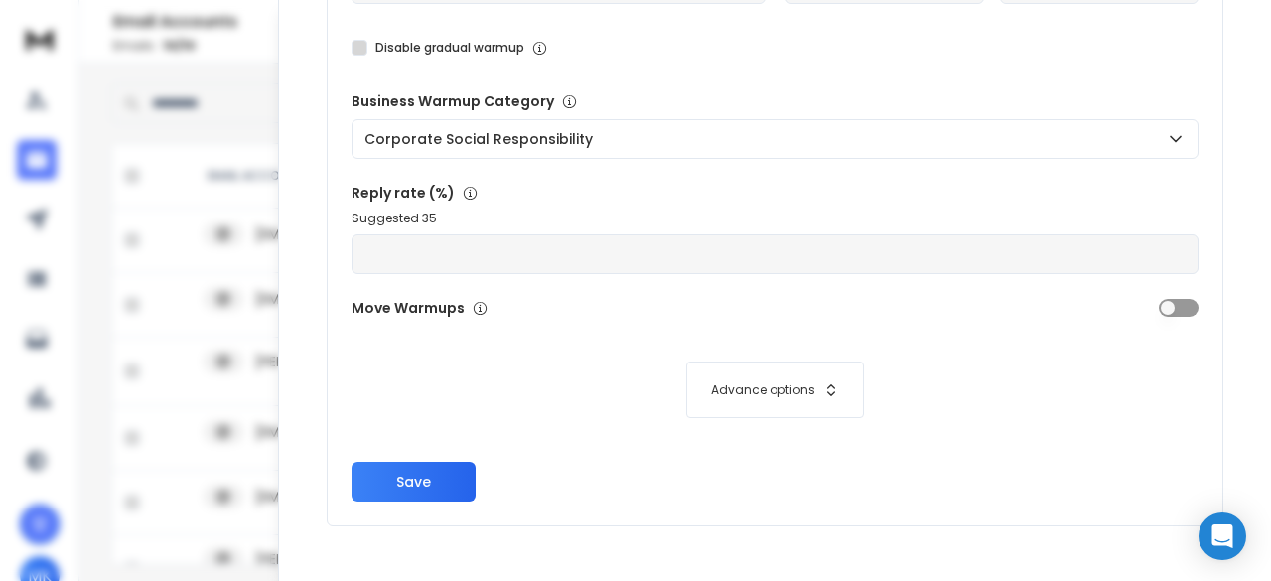
click at [393, 261] on input "***" at bounding box center [774, 254] width 847 height 40
type input "*"
type input "**"
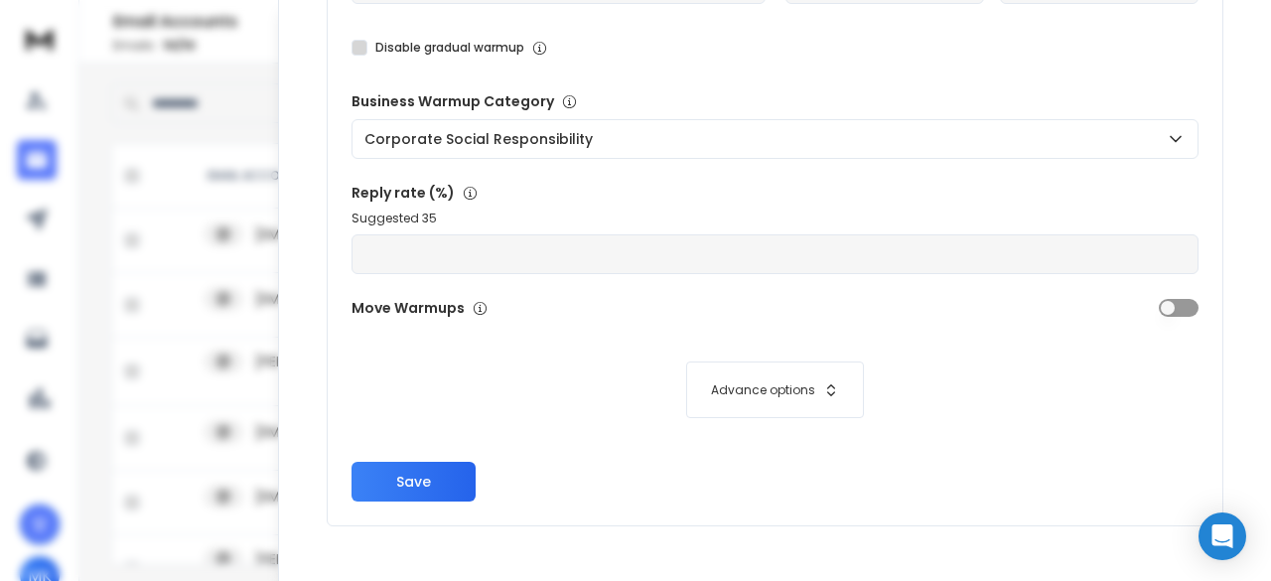
click at [391, 477] on button "Save" at bounding box center [413, 482] width 124 height 40
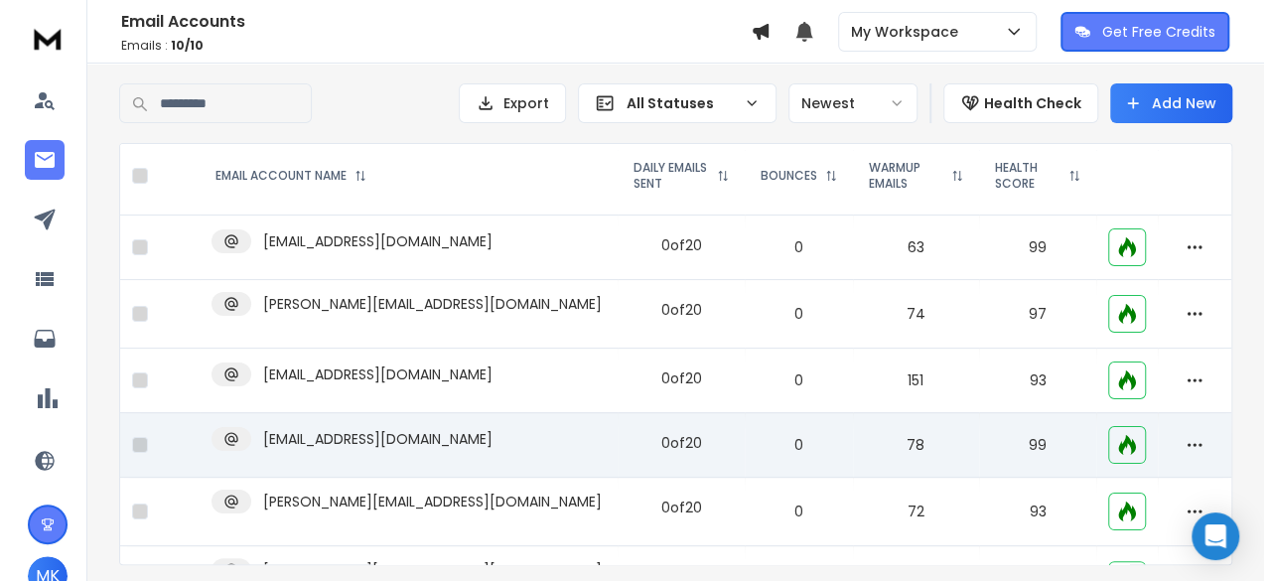
scroll to position [40, 0]
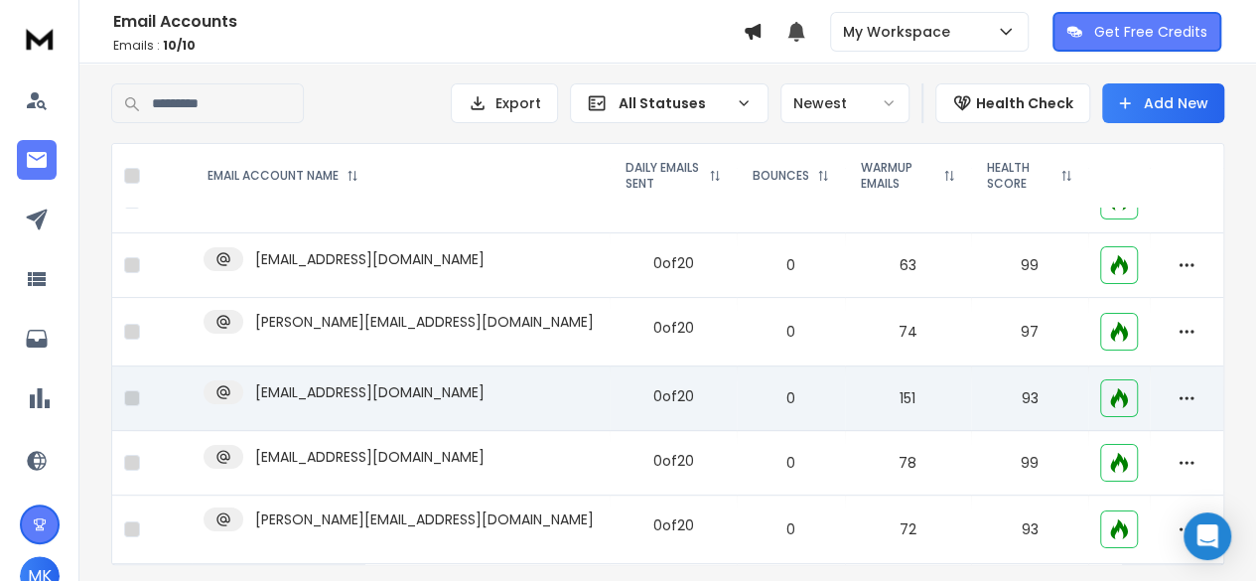
click at [402, 394] on p "[EMAIL_ADDRESS][DOMAIN_NAME]" at bounding box center [369, 392] width 229 height 20
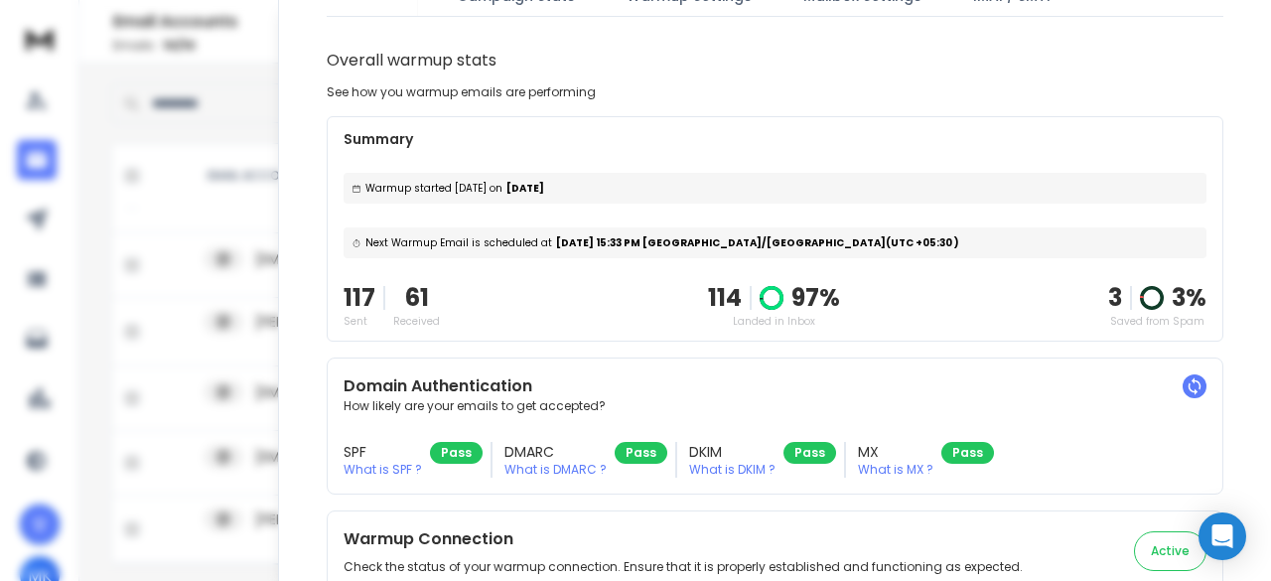
scroll to position [0, 0]
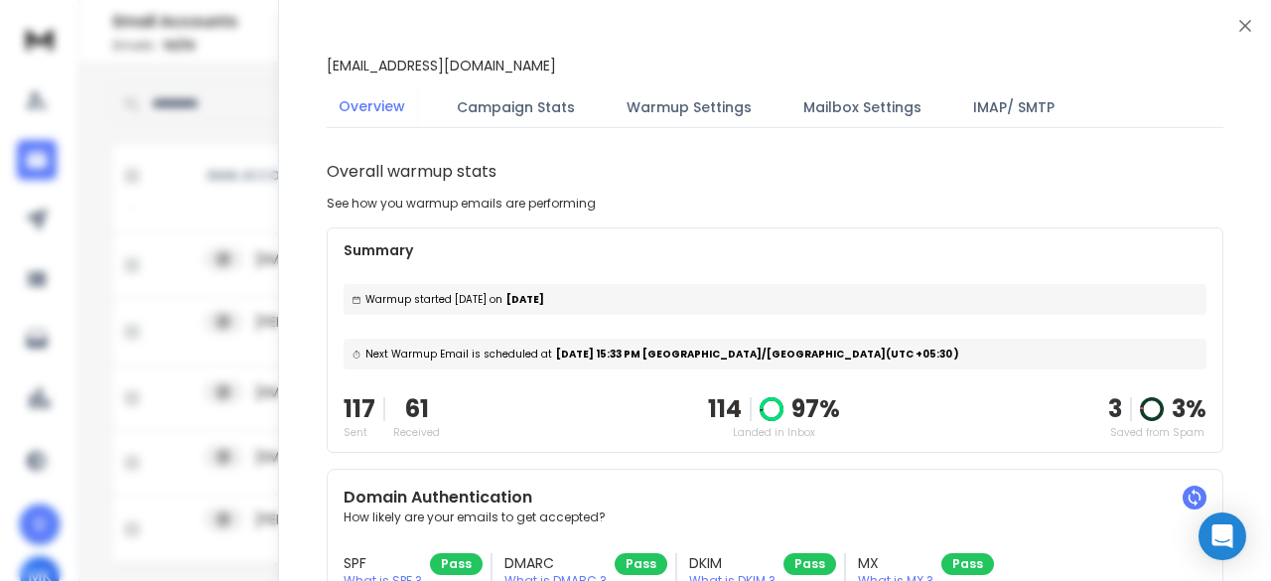
click at [675, 92] on button "Warmup Settings" at bounding box center [688, 107] width 149 height 44
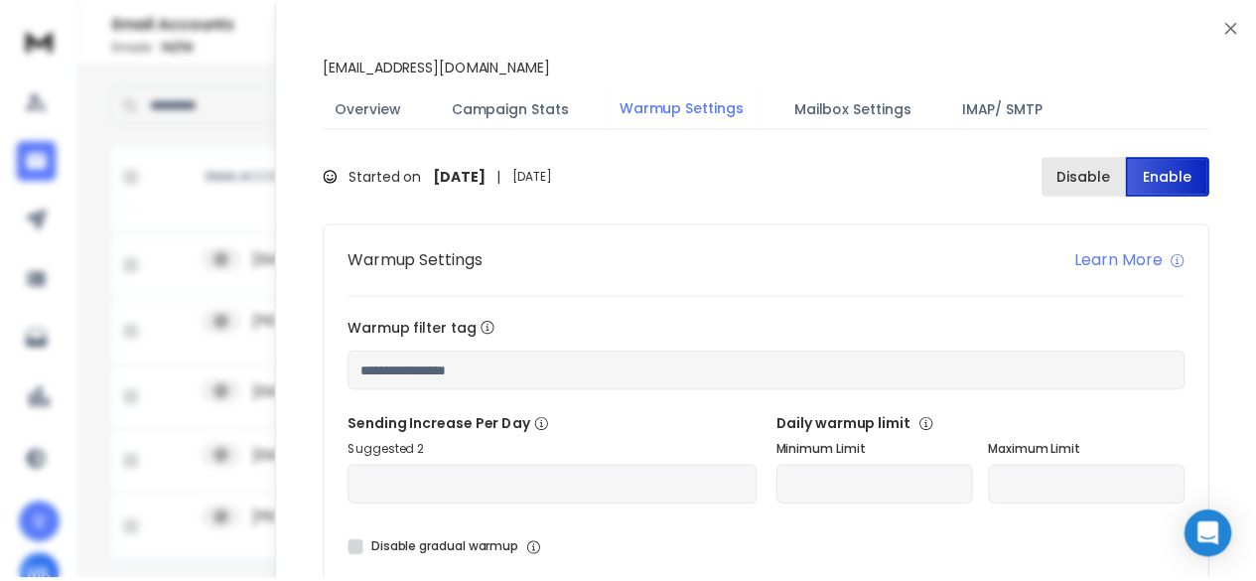
scroll to position [502, 0]
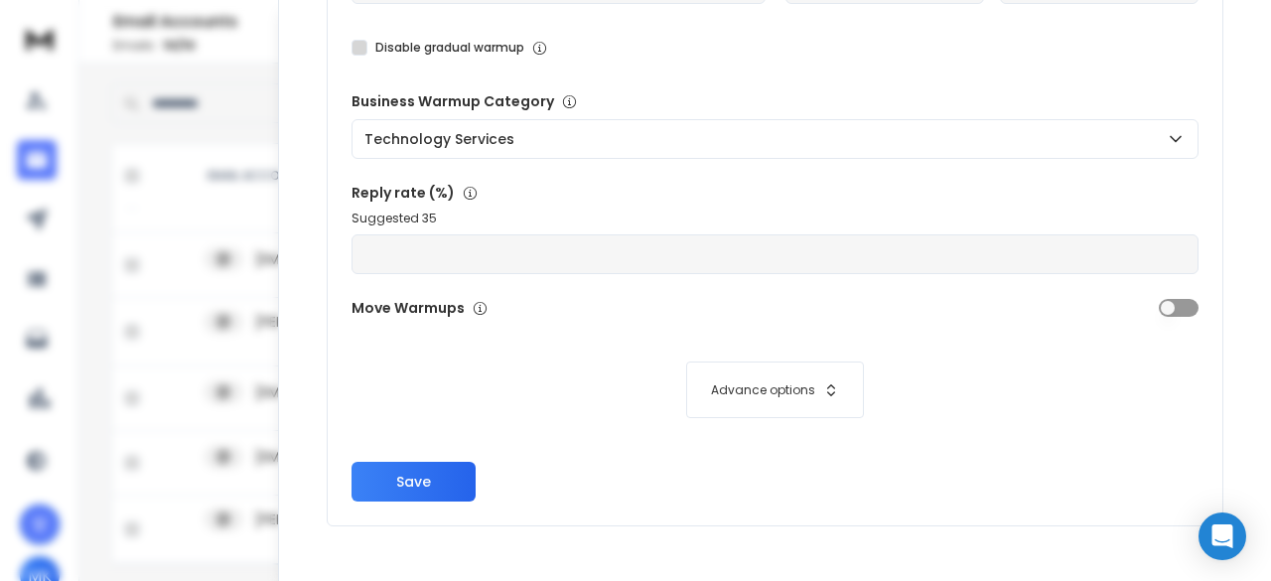
click at [377, 253] on input "***" at bounding box center [774, 254] width 847 height 40
type input "**"
click at [420, 488] on button "Save" at bounding box center [413, 482] width 124 height 40
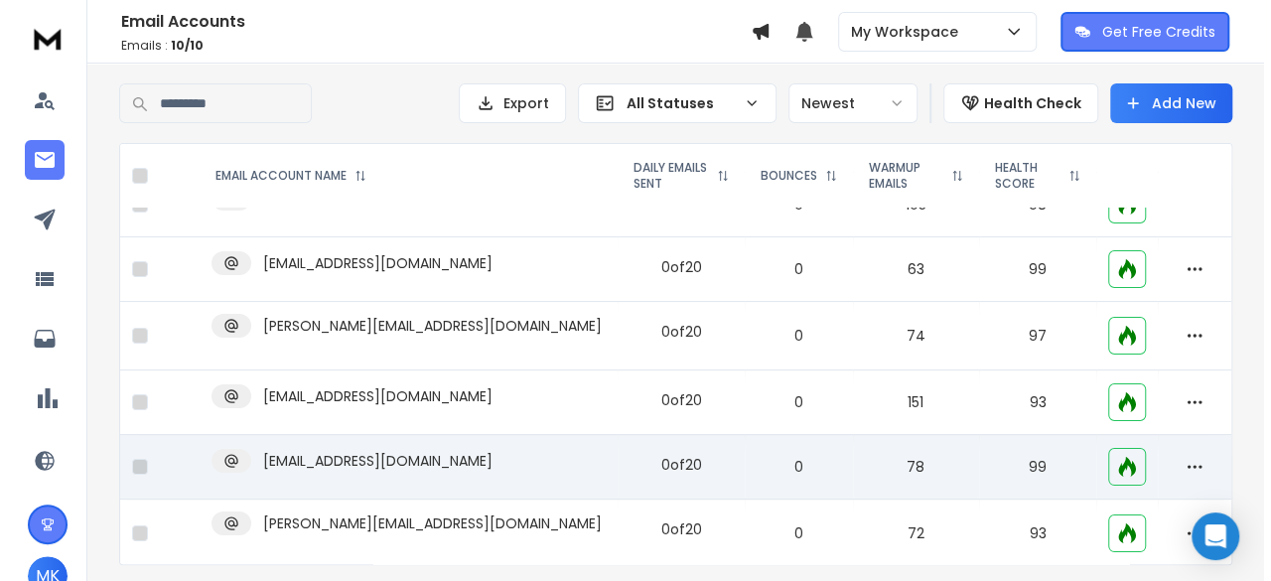
scroll to position [0, 0]
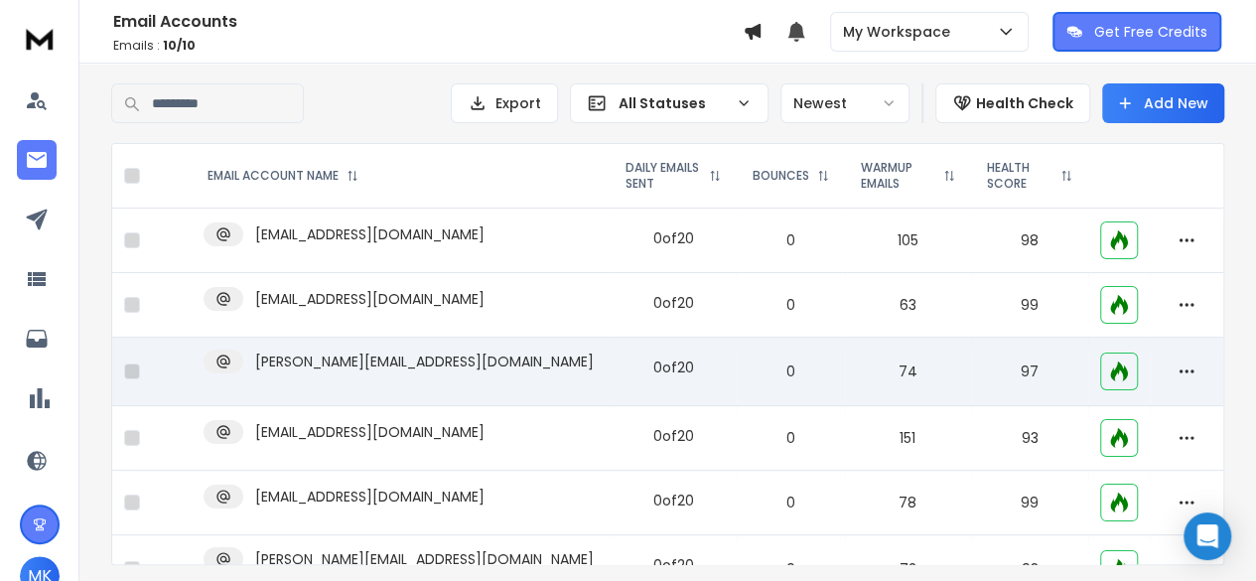
click at [378, 367] on p "[PERSON_NAME][EMAIL_ADDRESS][DOMAIN_NAME]" at bounding box center [424, 361] width 339 height 20
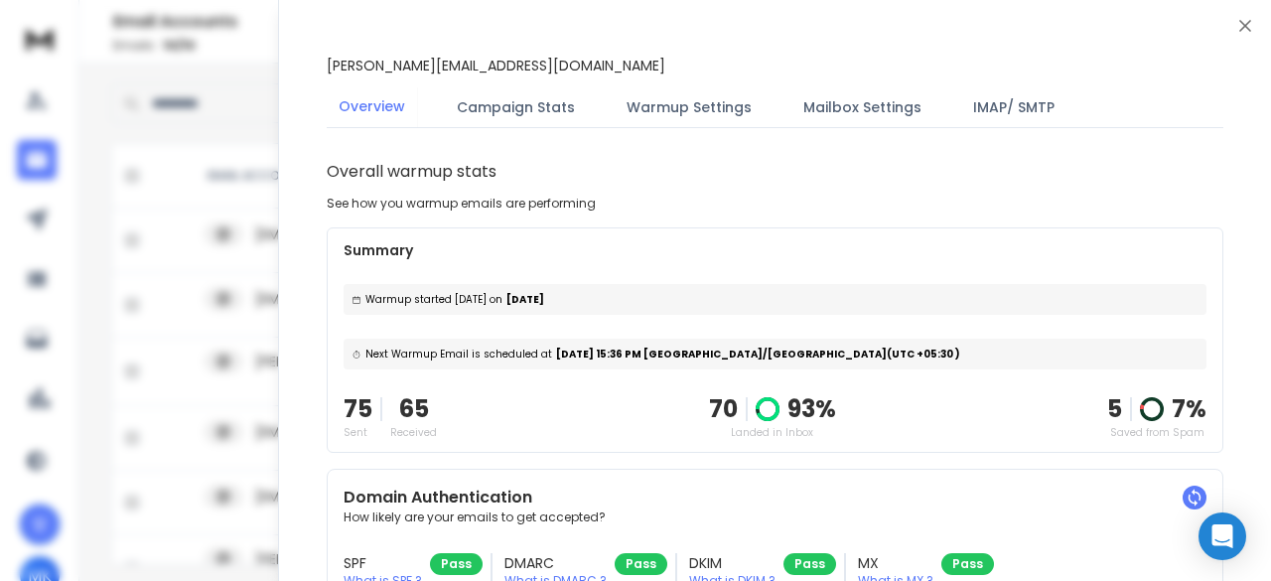
click at [713, 98] on button "Warmup Settings" at bounding box center [688, 107] width 149 height 44
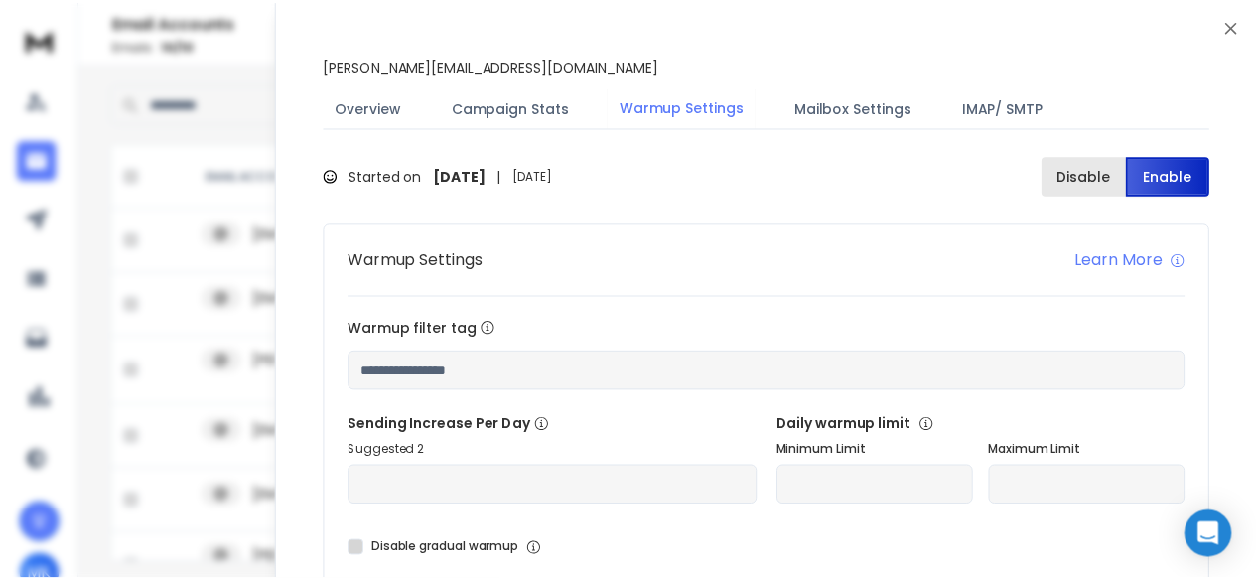
scroll to position [502, 0]
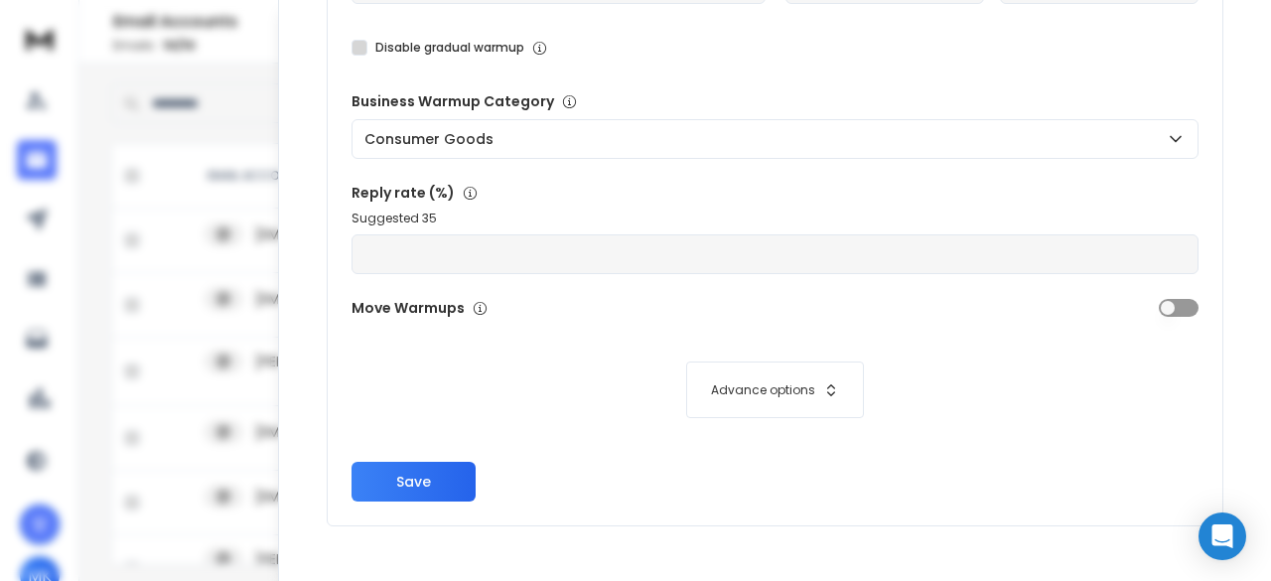
click at [425, 470] on button "Save" at bounding box center [413, 482] width 124 height 40
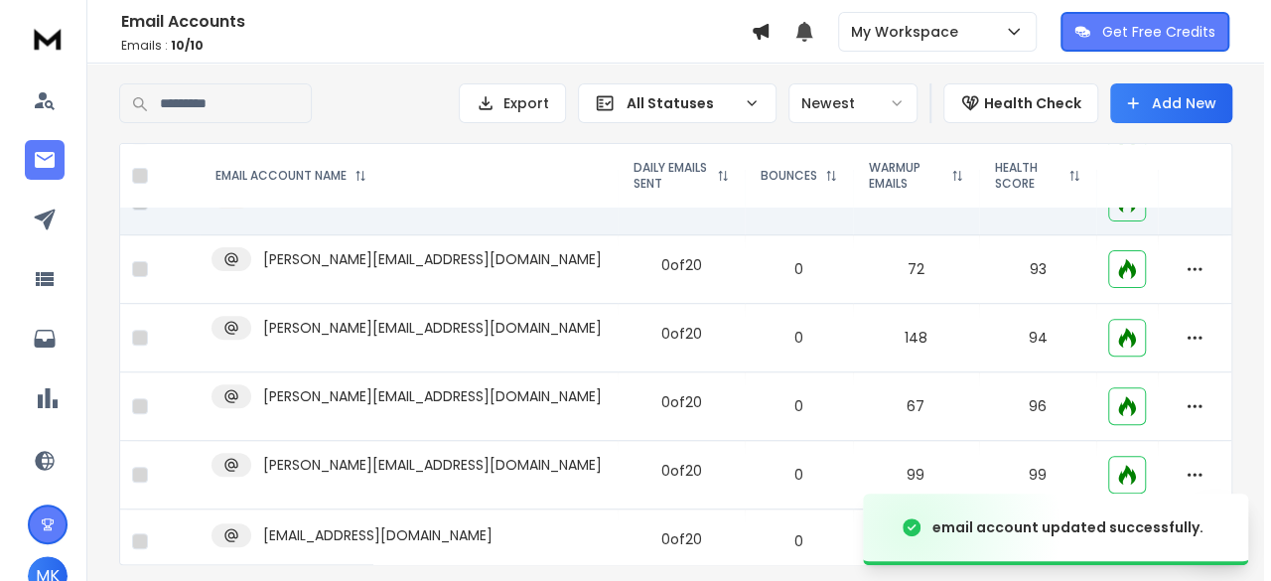
scroll to position [0, 0]
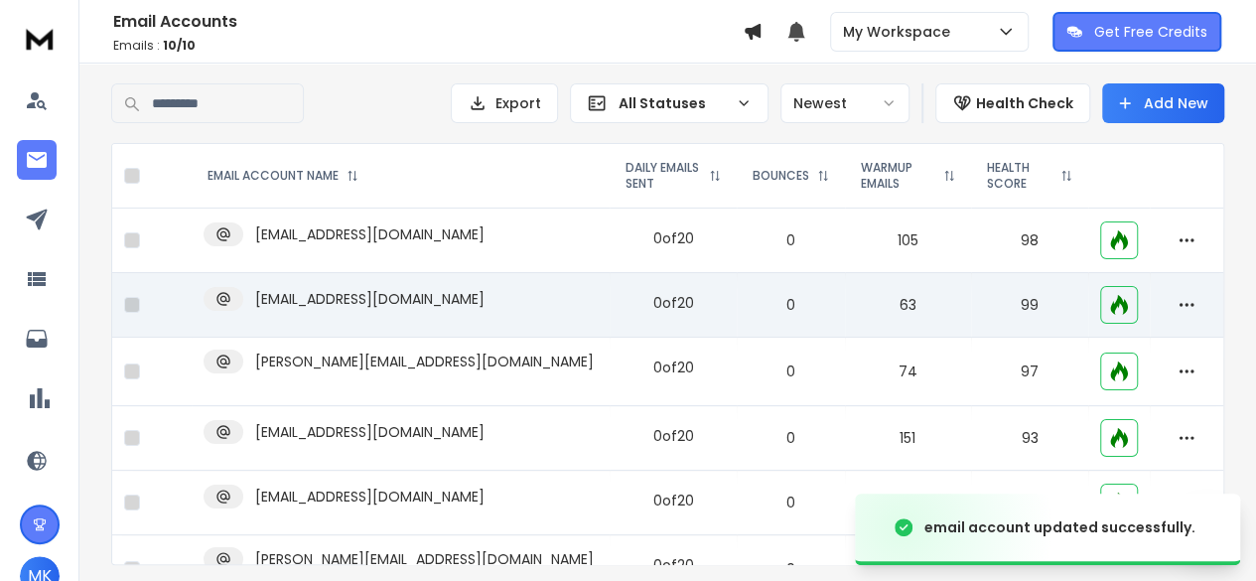
click at [382, 281] on td "[EMAIL_ADDRESS][DOMAIN_NAME]" at bounding box center [401, 305] width 418 height 65
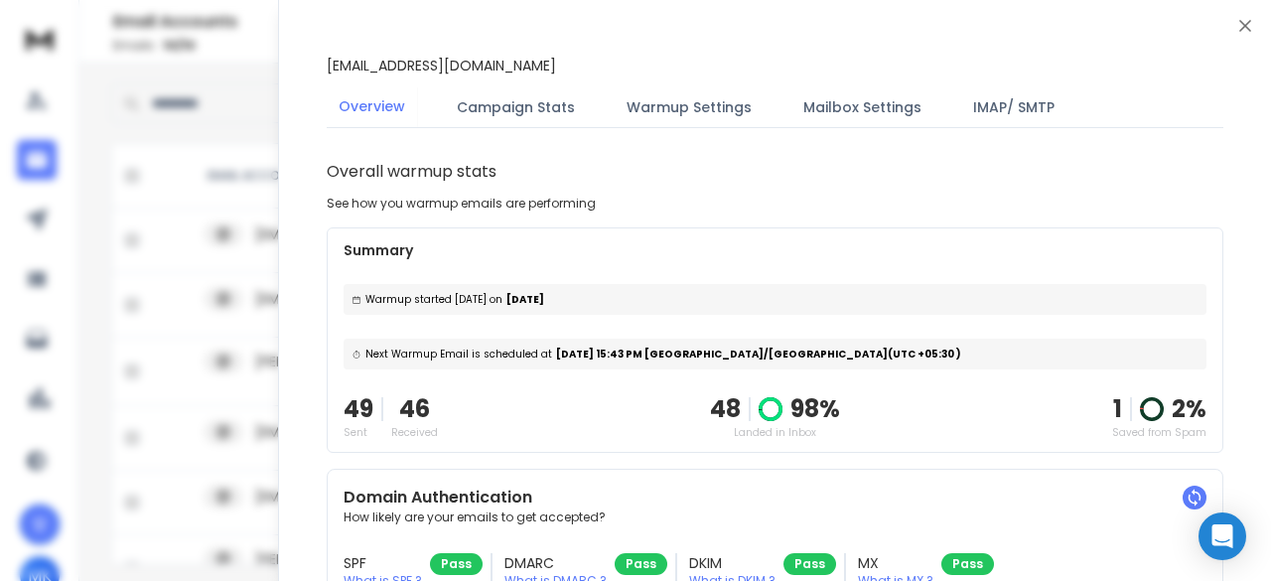
click at [669, 96] on button "Warmup Settings" at bounding box center [688, 107] width 149 height 44
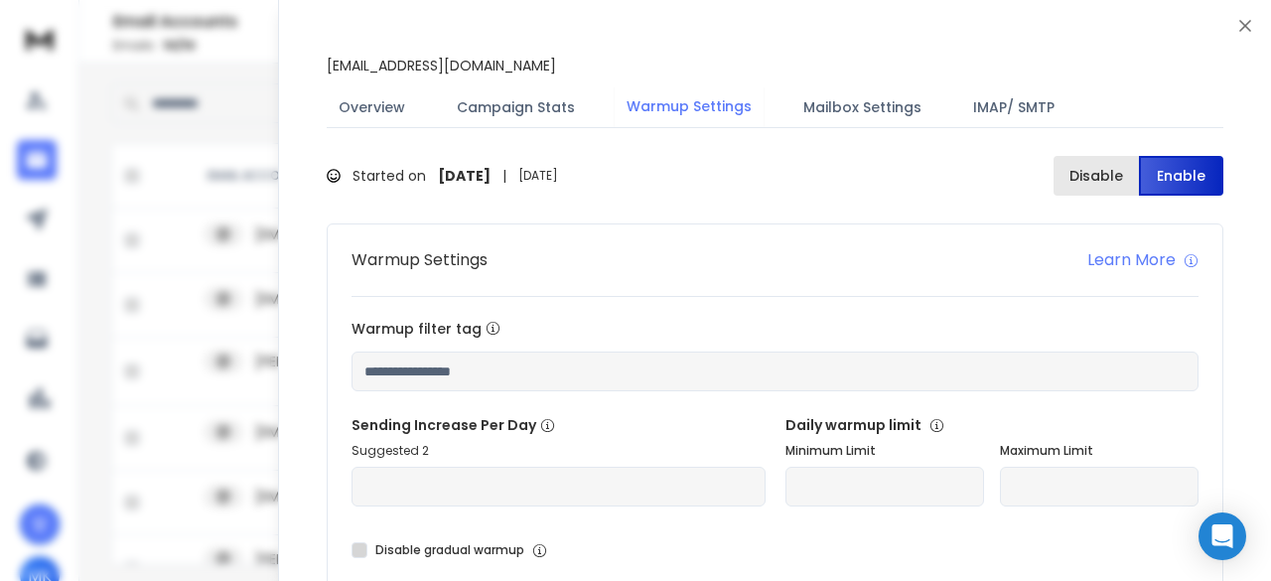
click at [1229, 37] on div "[EMAIL_ADDRESS][DOMAIN_NAME] Overview Campaign Stats Warmup Settings Mailbox Se…" at bounding box center [775, 542] width 944 height 1036
click at [1245, 21] on icon "button" at bounding box center [1245, 26] width 20 height 20
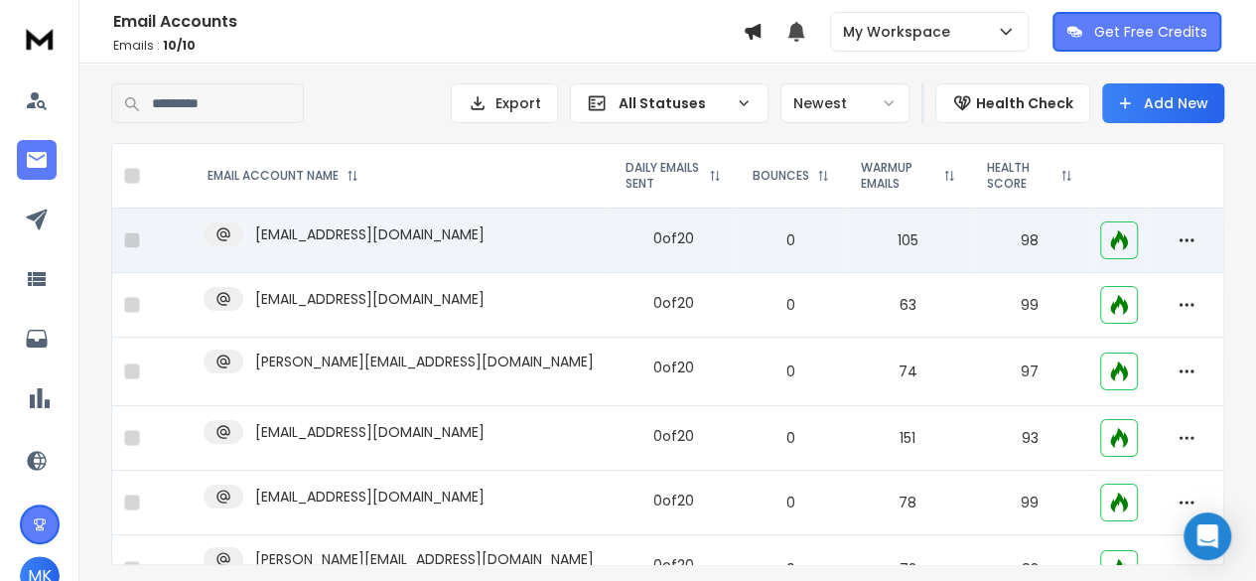
click at [366, 241] on p "[EMAIL_ADDRESS][DOMAIN_NAME]" at bounding box center [369, 234] width 229 height 20
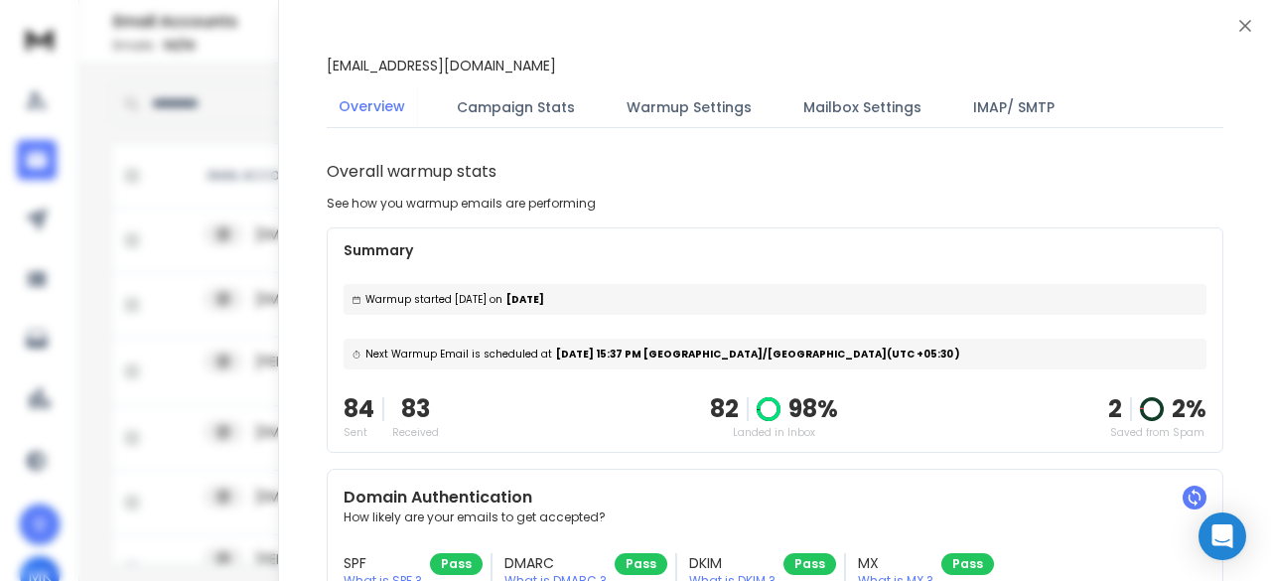
click at [673, 101] on button "Warmup Settings" at bounding box center [688, 107] width 149 height 44
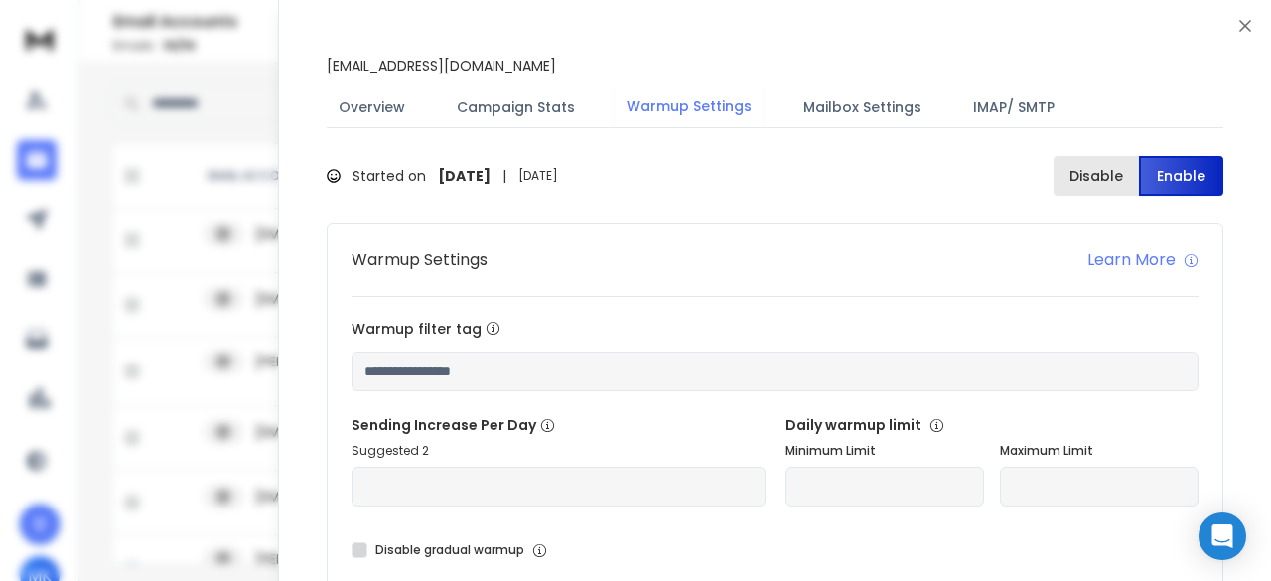
scroll to position [502, 0]
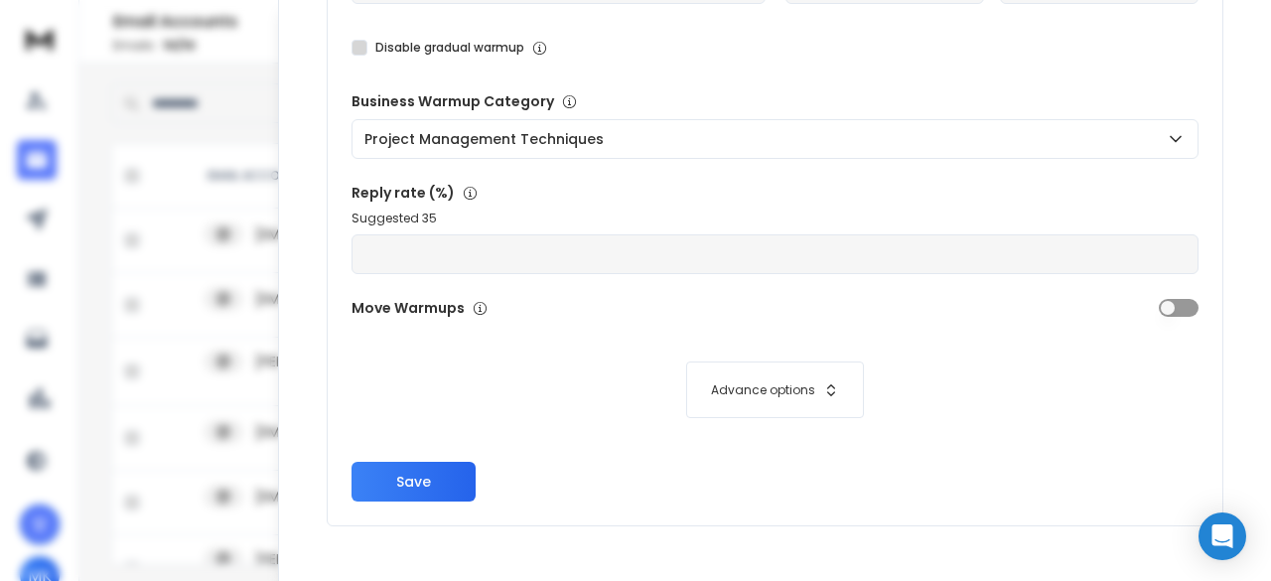
click at [430, 488] on button "Save" at bounding box center [413, 482] width 124 height 40
